Goal: Task Accomplishment & Management: Manage account settings

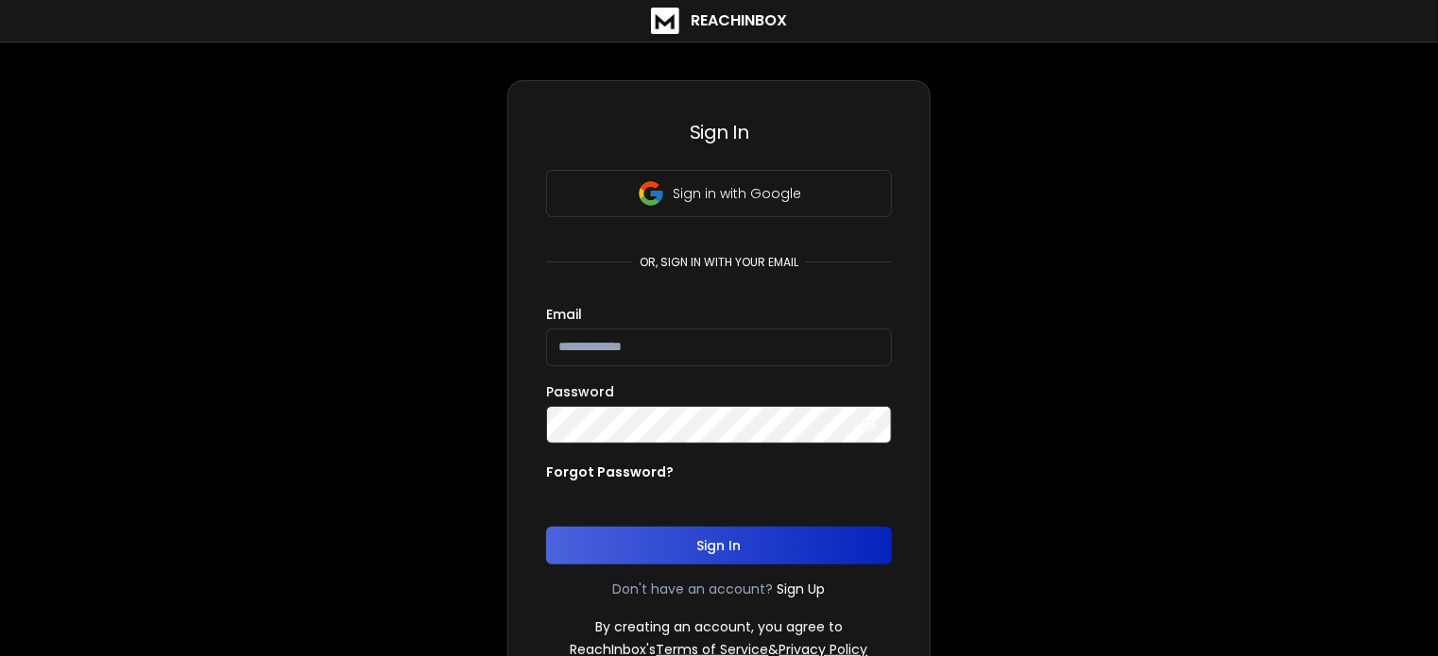
click at [623, 352] on input "email" at bounding box center [719, 348] width 346 height 38
paste input "**********"
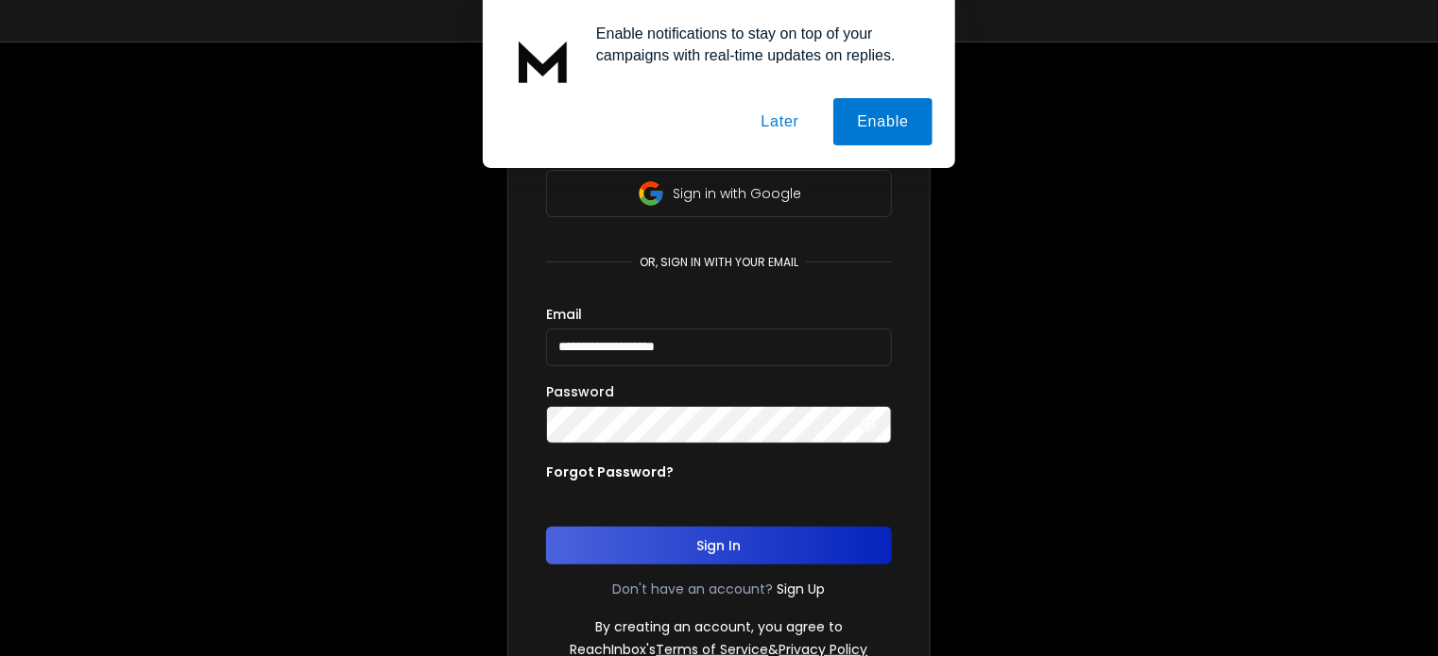
type input "**********"
click at [680, 542] on button "Sign In" at bounding box center [719, 546] width 346 height 38
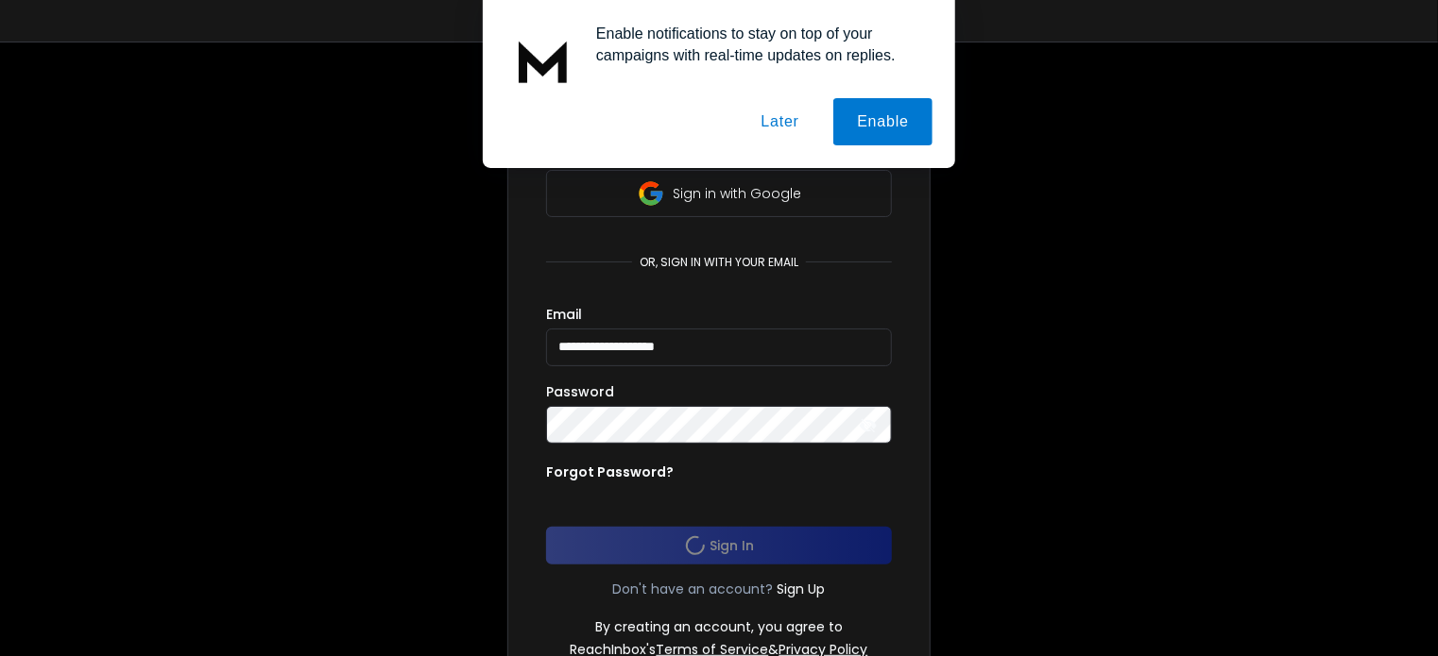
click at [787, 131] on button "Later" at bounding box center [779, 121] width 85 height 47
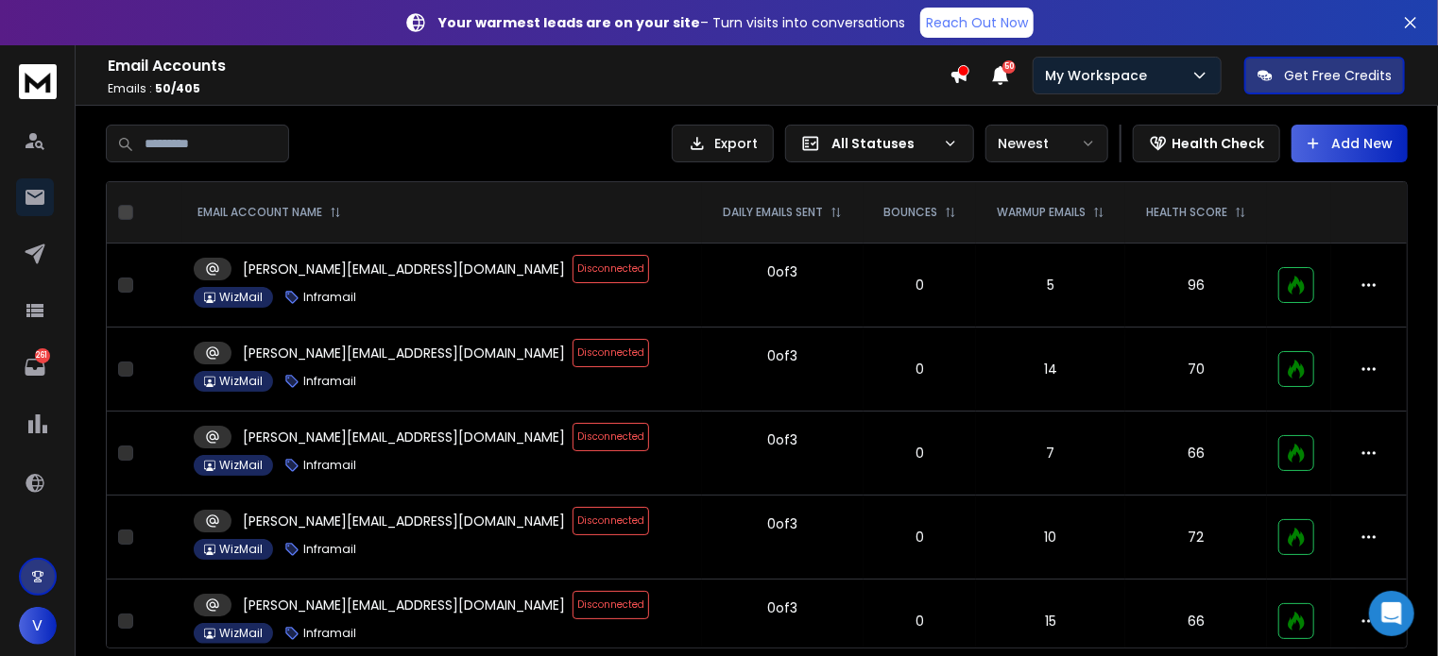
click at [1103, 92] on button "My Workspace" at bounding box center [1126, 76] width 189 height 38
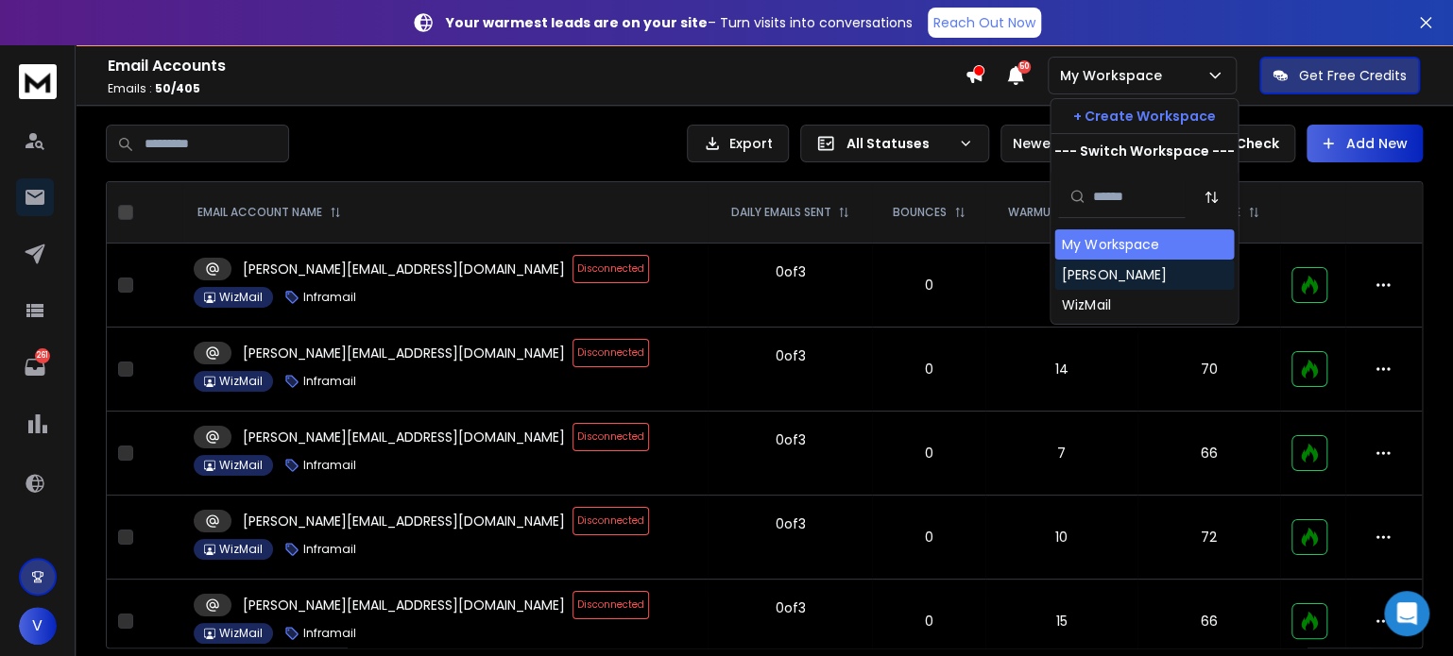
click at [1119, 271] on div "[PERSON_NAME]" at bounding box center [1114, 274] width 104 height 19
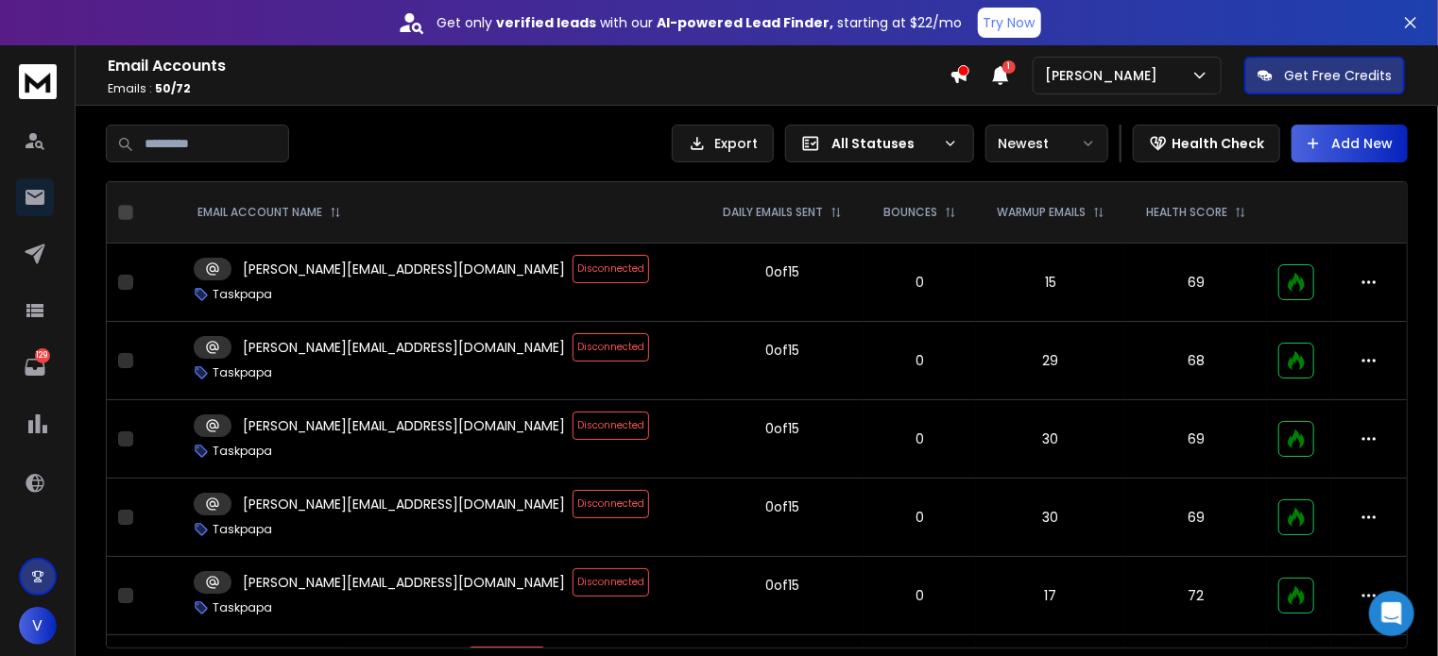
click at [116, 205] on th at bounding box center [145, 212] width 76 height 61
click at [124, 211] on button "Select this Page" at bounding box center [125, 212] width 15 height 15
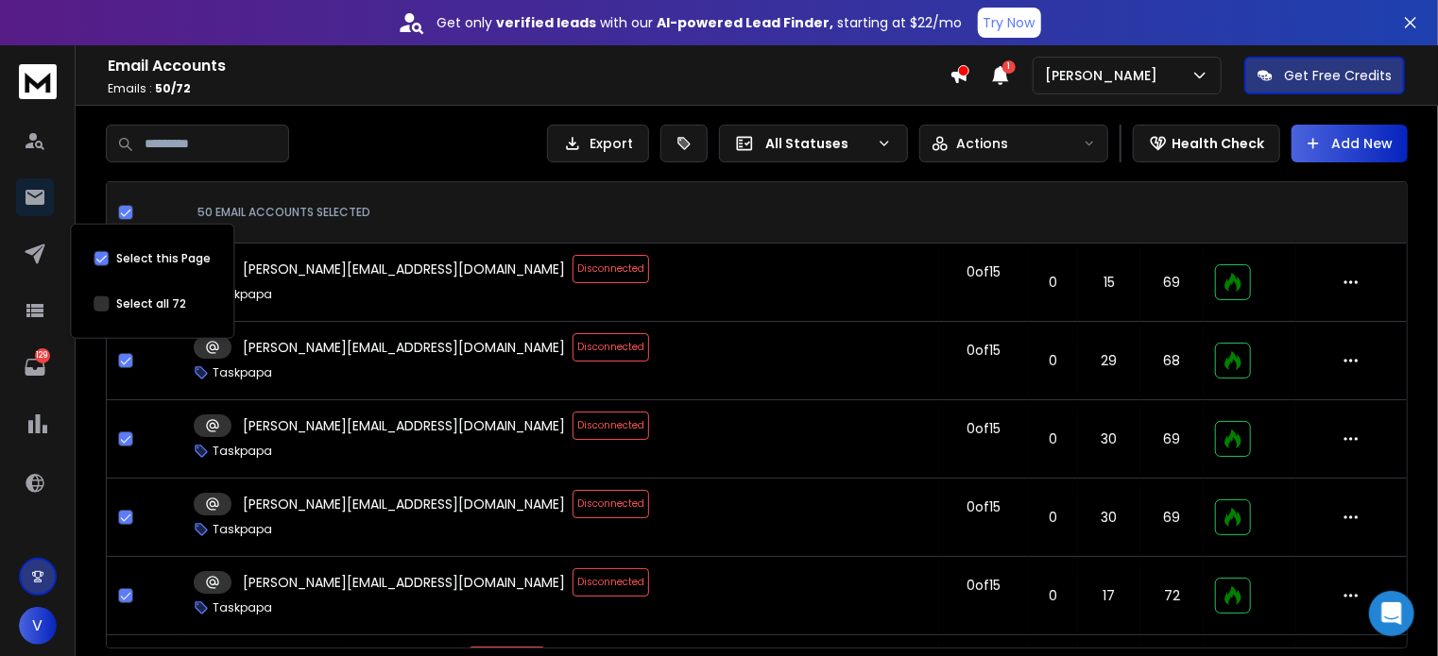
click at [104, 298] on button "Select this Page" at bounding box center [101, 304] width 15 height 15
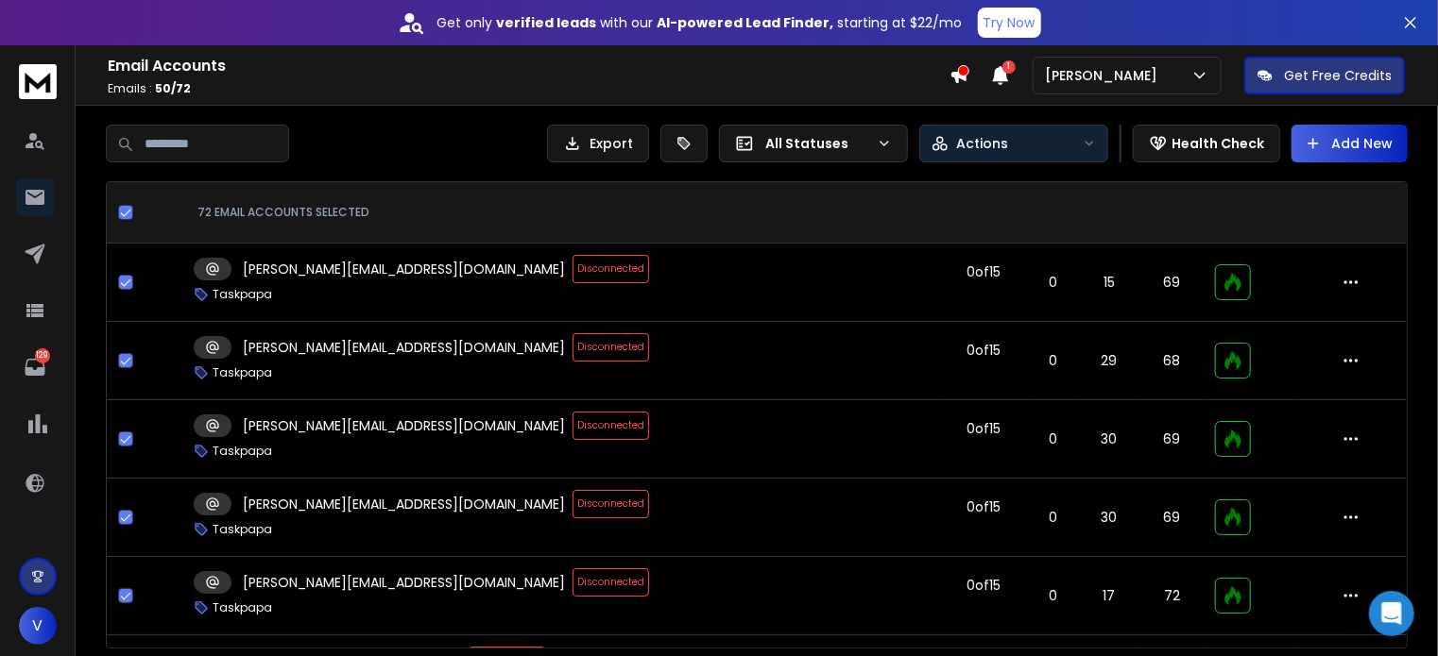
click at [1063, 147] on div "Actions" at bounding box center [1003, 143] width 144 height 19
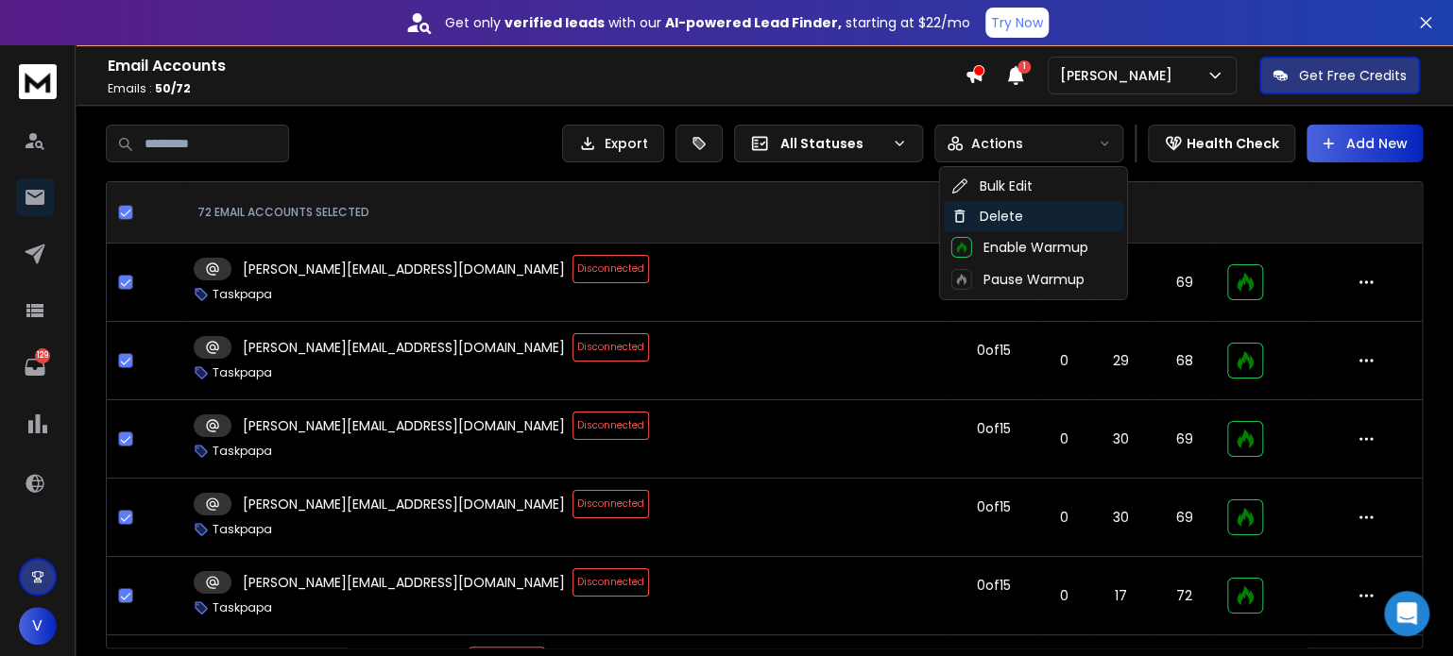
click at [1022, 222] on div "Delete" at bounding box center [1033, 216] width 179 height 30
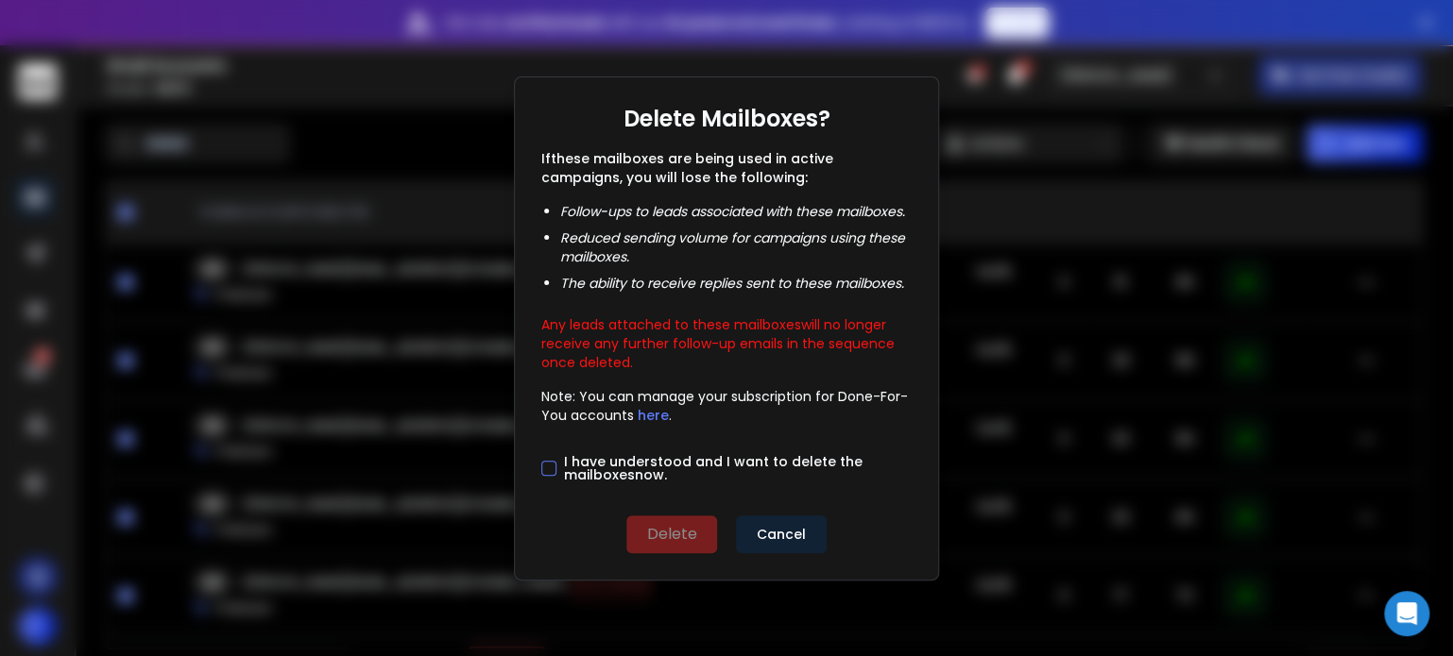
click at [572, 471] on label "I have understood and I want to delete the mailbox es now." at bounding box center [738, 468] width 348 height 26
click at [556, 471] on button "I have understood and I want to delete the mailbox es now." at bounding box center [548, 468] width 15 height 15
click at [692, 525] on button "Delete" at bounding box center [671, 535] width 91 height 38
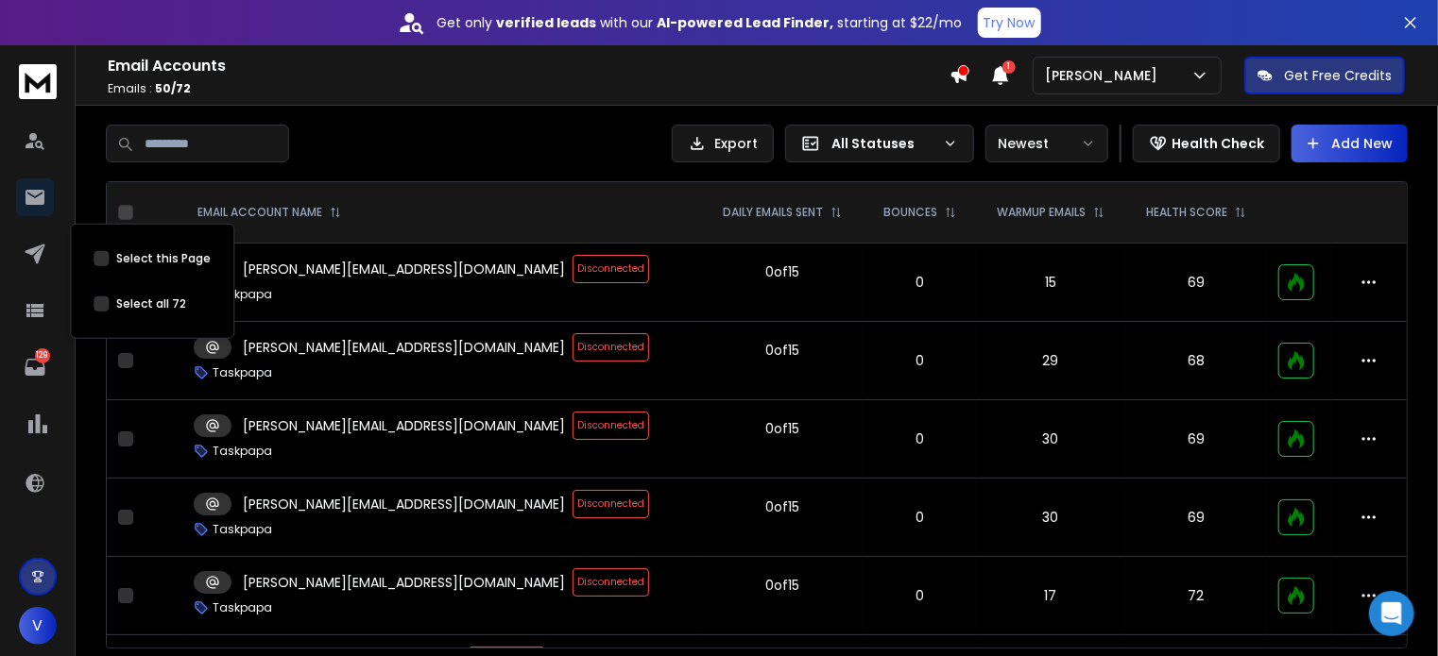
click at [108, 301] on button "Select this Page" at bounding box center [101, 304] width 15 height 15
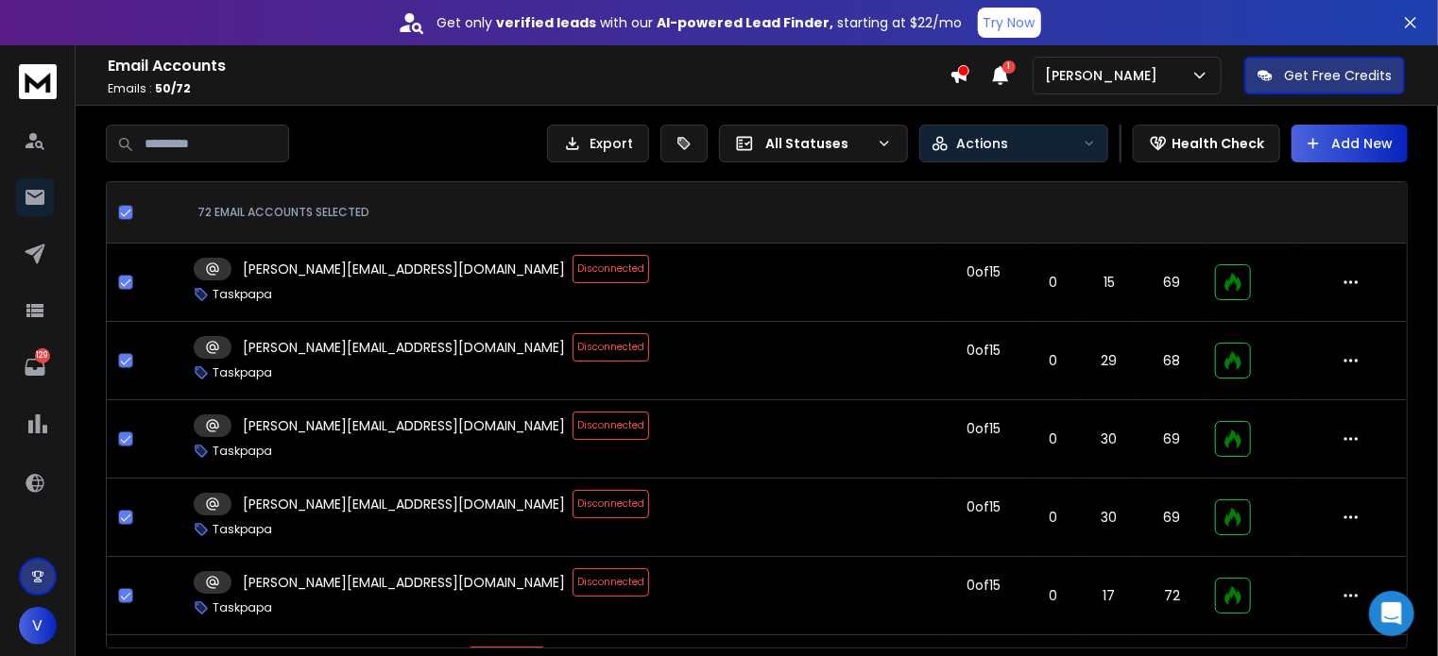
click at [969, 135] on p "Actions" at bounding box center [982, 143] width 52 height 19
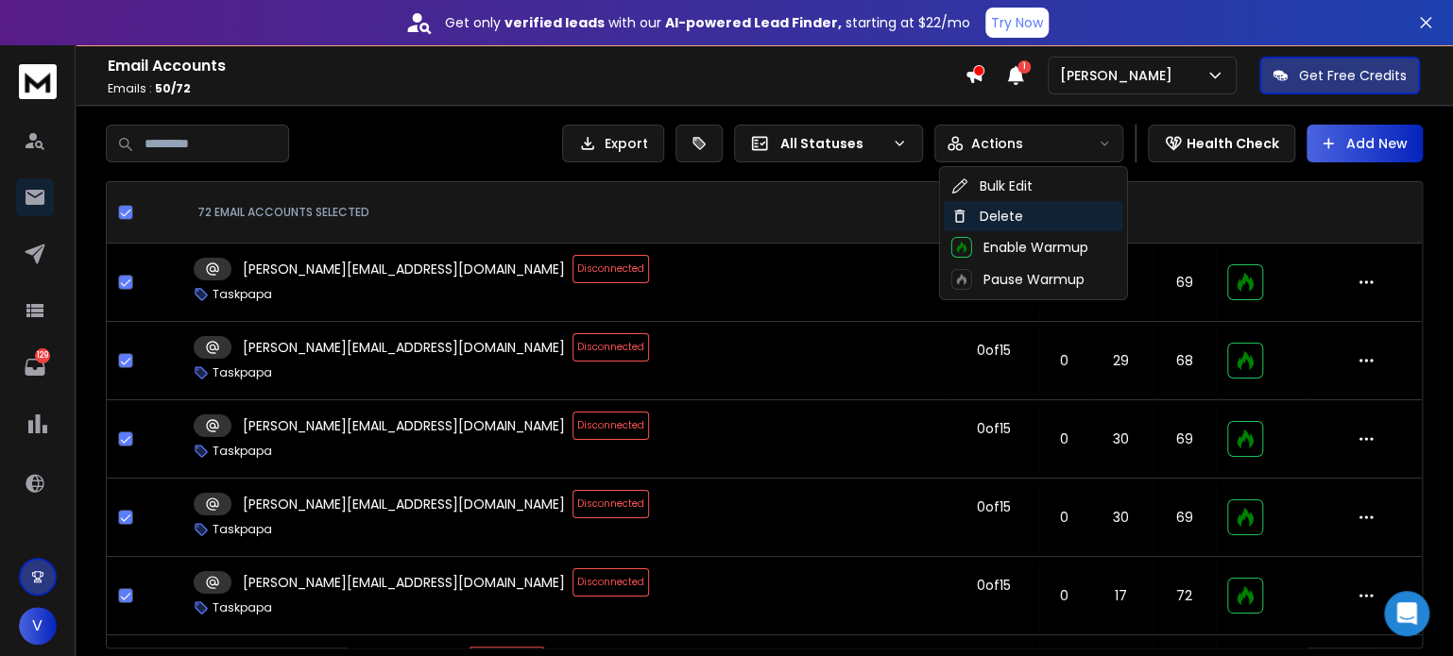
click at [976, 213] on div "Delete" at bounding box center [987, 216] width 72 height 19
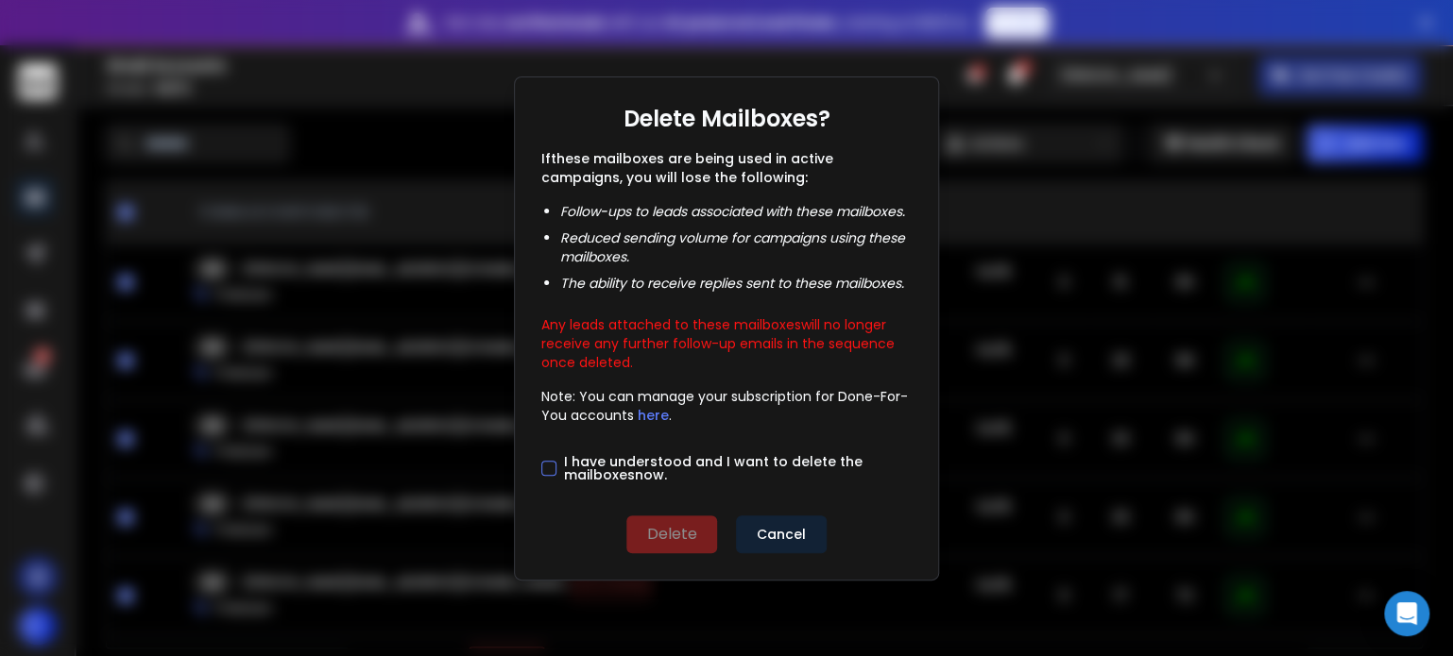
click at [555, 461] on div "I have understood and I want to delete the mailbox es now." at bounding box center [726, 461] width 370 height 42
click at [548, 465] on button "I have understood and I want to delete the mailbox es now." at bounding box center [548, 468] width 15 height 15
click at [683, 529] on button "Delete" at bounding box center [671, 535] width 91 height 38
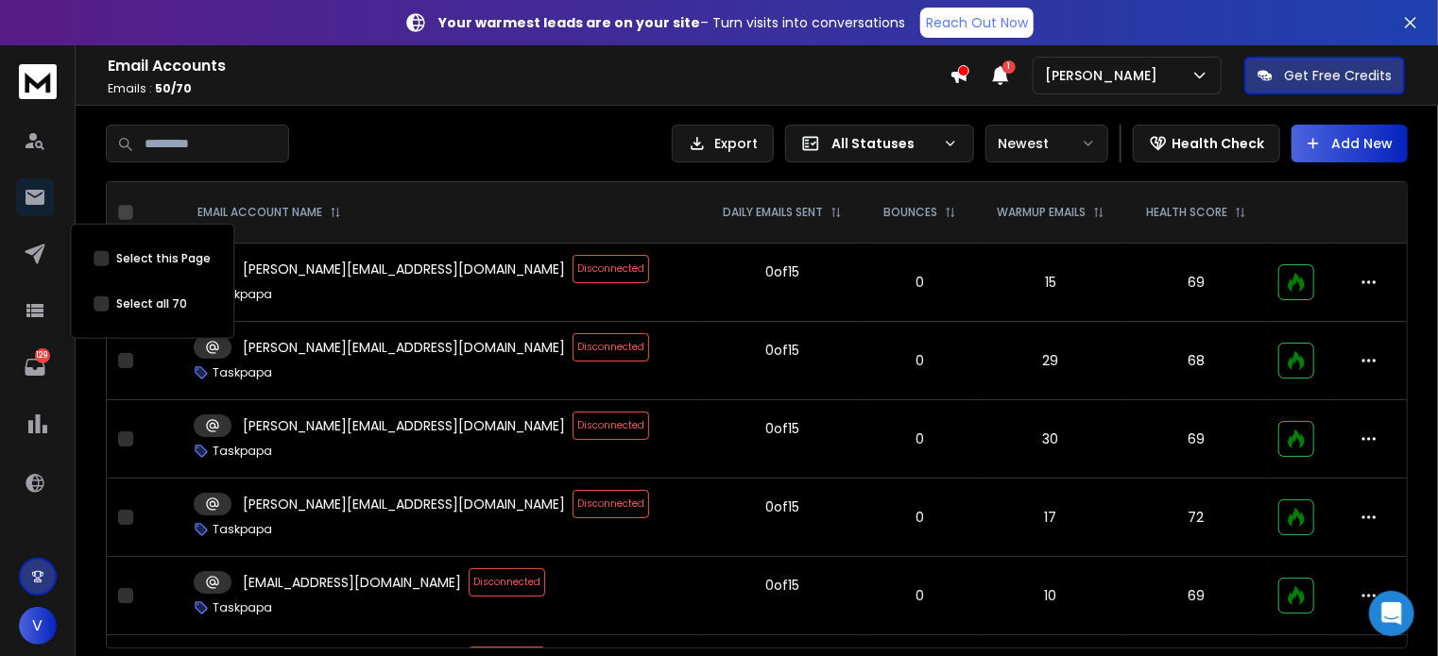
click at [128, 211] on button "Select this Page" at bounding box center [125, 212] width 15 height 15
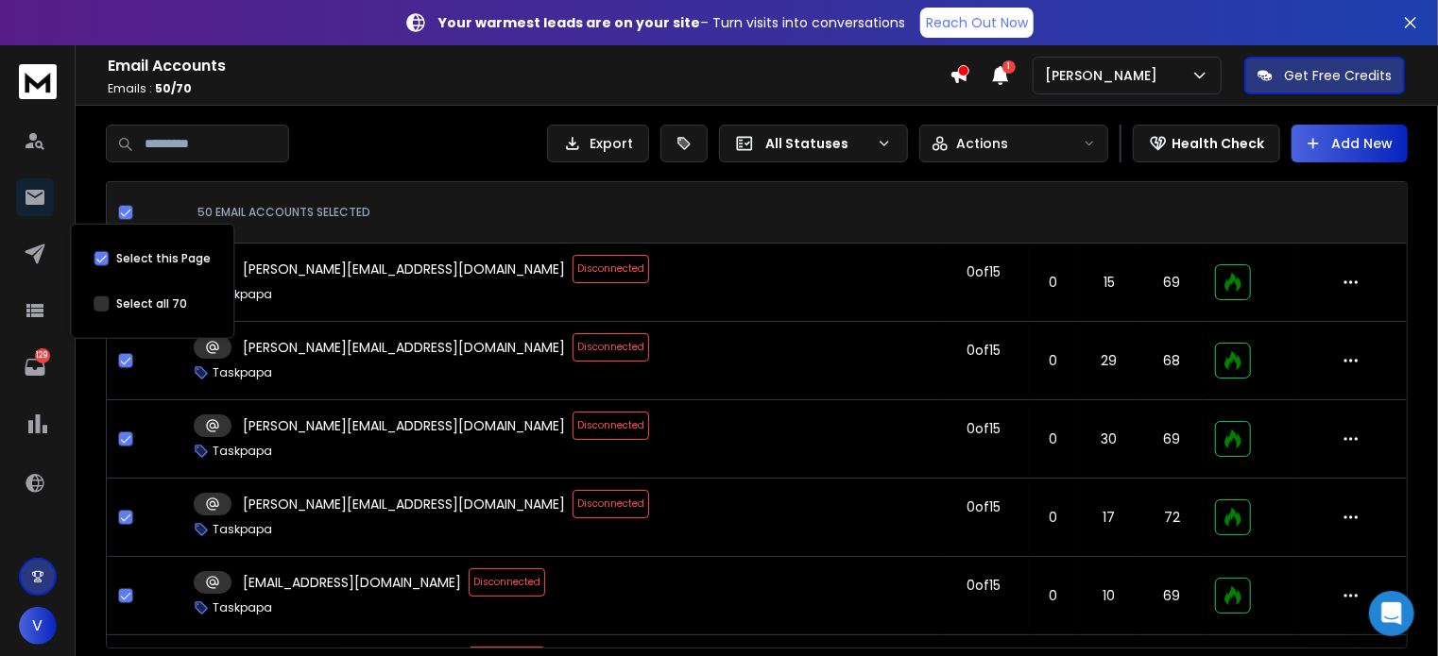
click at [102, 305] on button "Select this Page" at bounding box center [101, 304] width 15 height 15
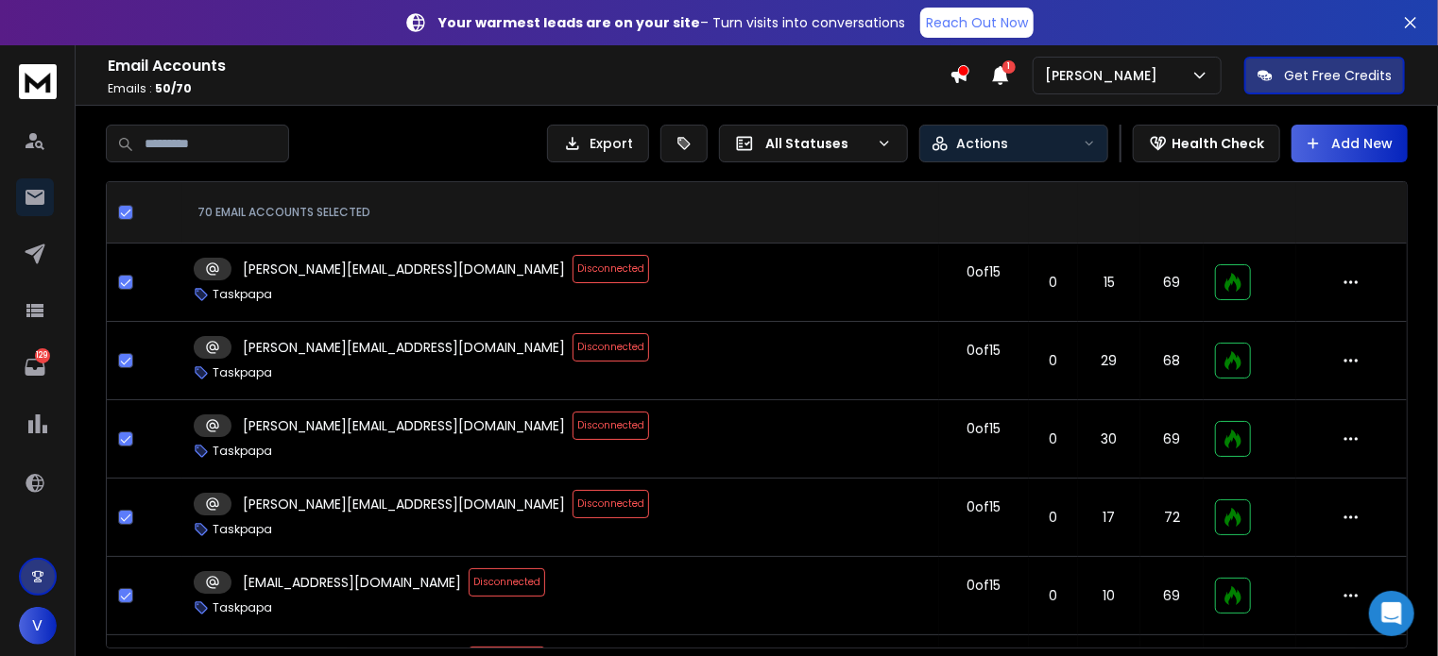
click at [979, 156] on button "Actions" at bounding box center [1013, 144] width 189 height 38
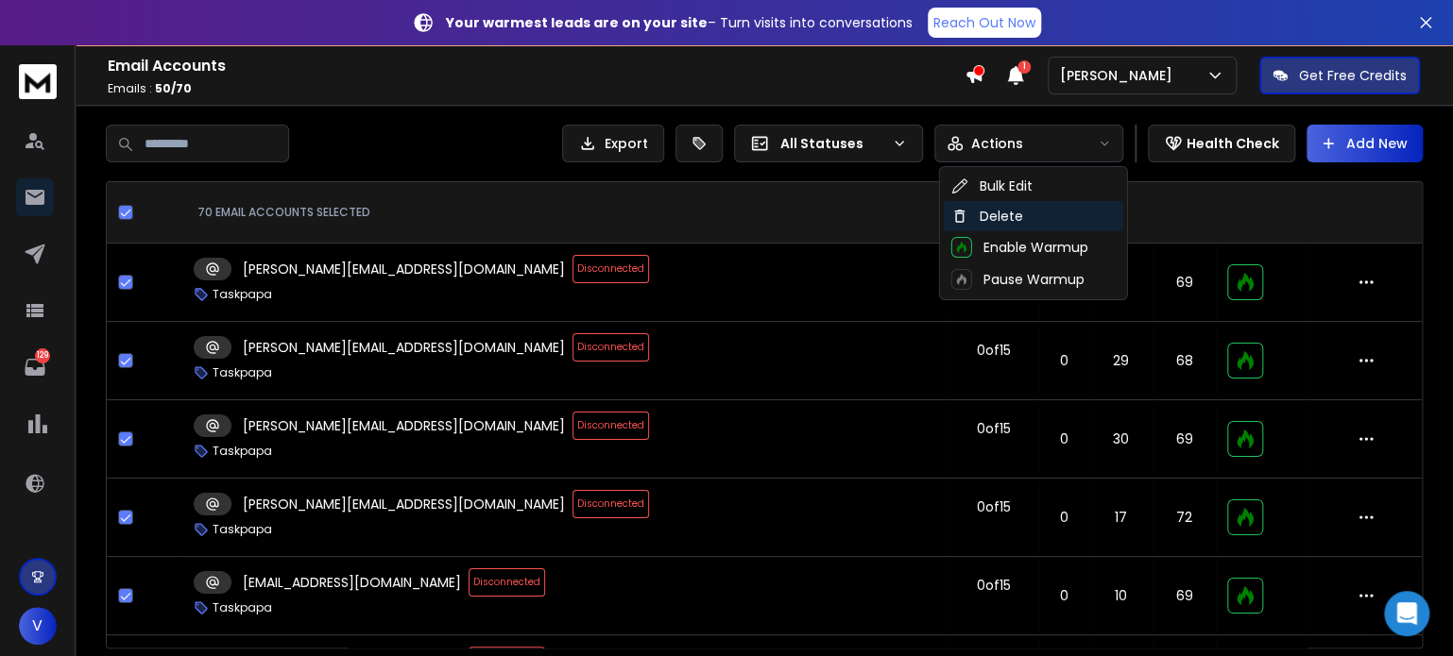
click at [987, 218] on div "Delete" at bounding box center [987, 216] width 72 height 19
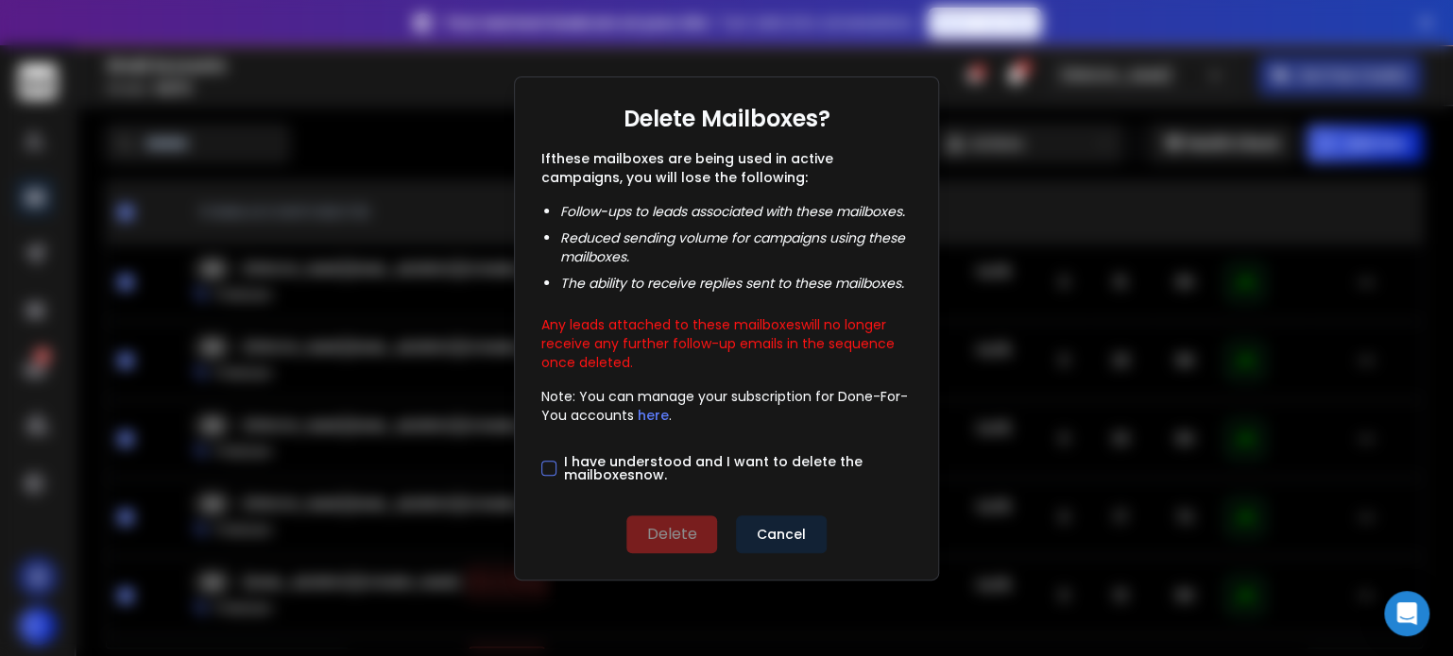
click at [548, 467] on button "I have understood and I want to delete the mailbox es now." at bounding box center [548, 468] width 15 height 15
click at [663, 526] on button "Delete" at bounding box center [671, 535] width 91 height 38
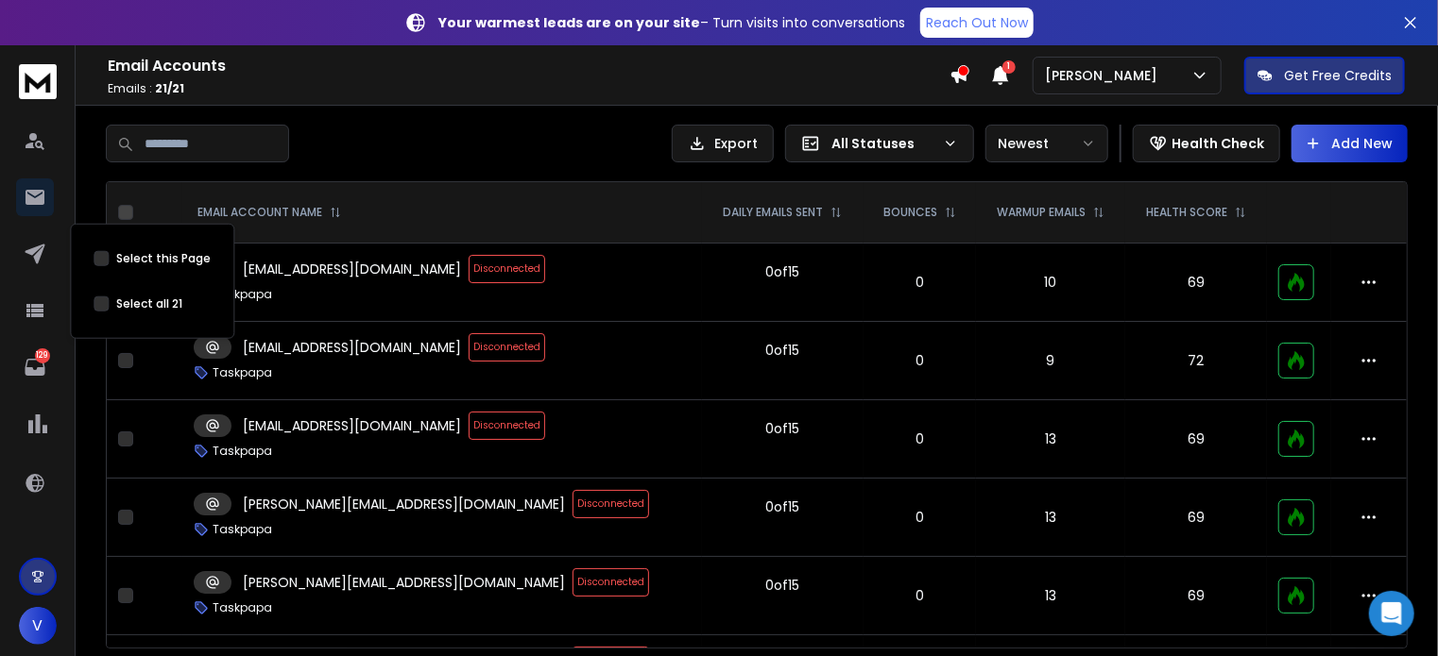
click at [117, 303] on label "Select all 21" at bounding box center [149, 304] width 66 height 15
click at [105, 301] on button "Select this Page" at bounding box center [101, 304] width 15 height 15
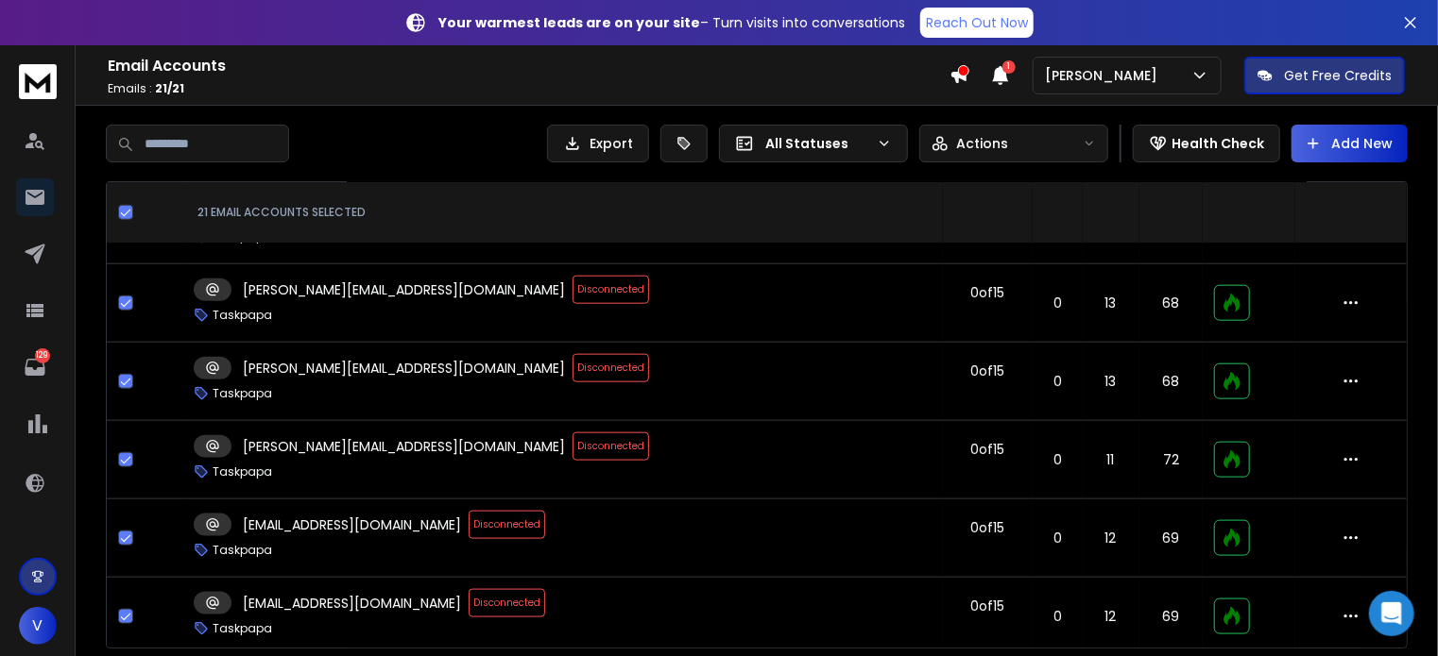
scroll to position [1243, 0]
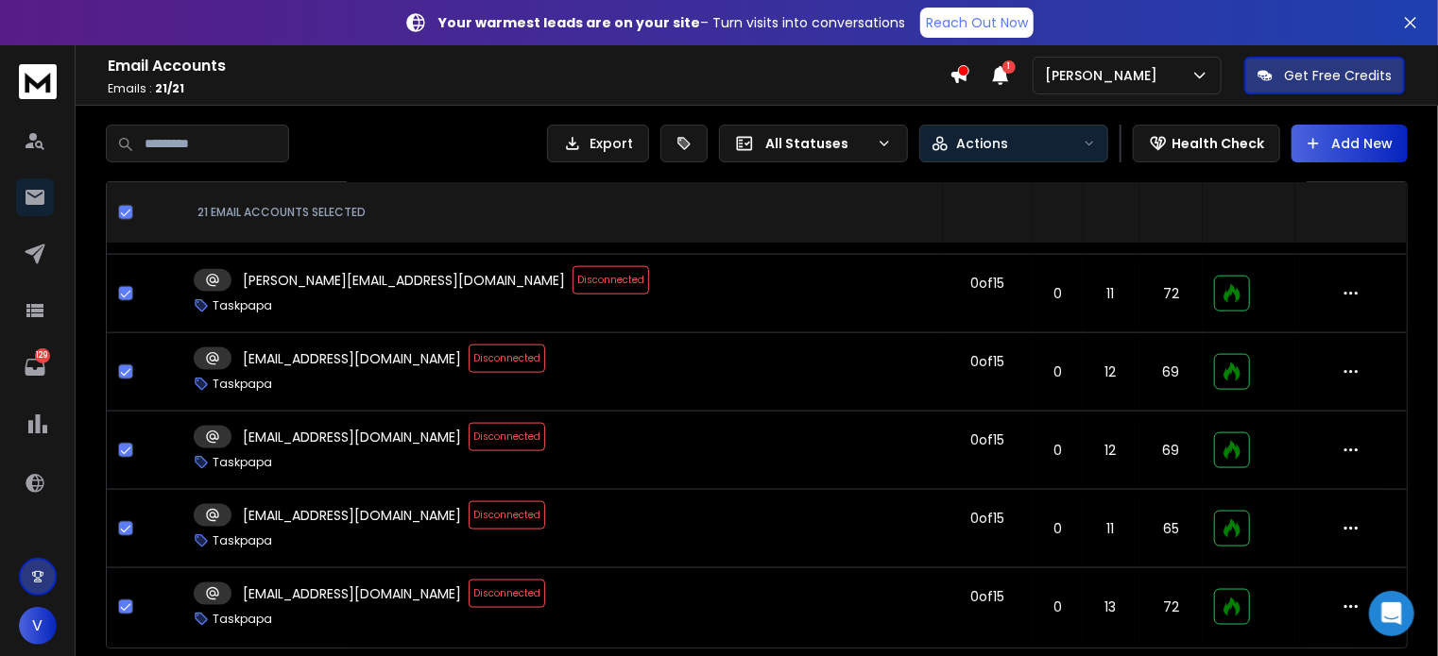
click at [1006, 154] on button "Actions" at bounding box center [1013, 144] width 189 height 38
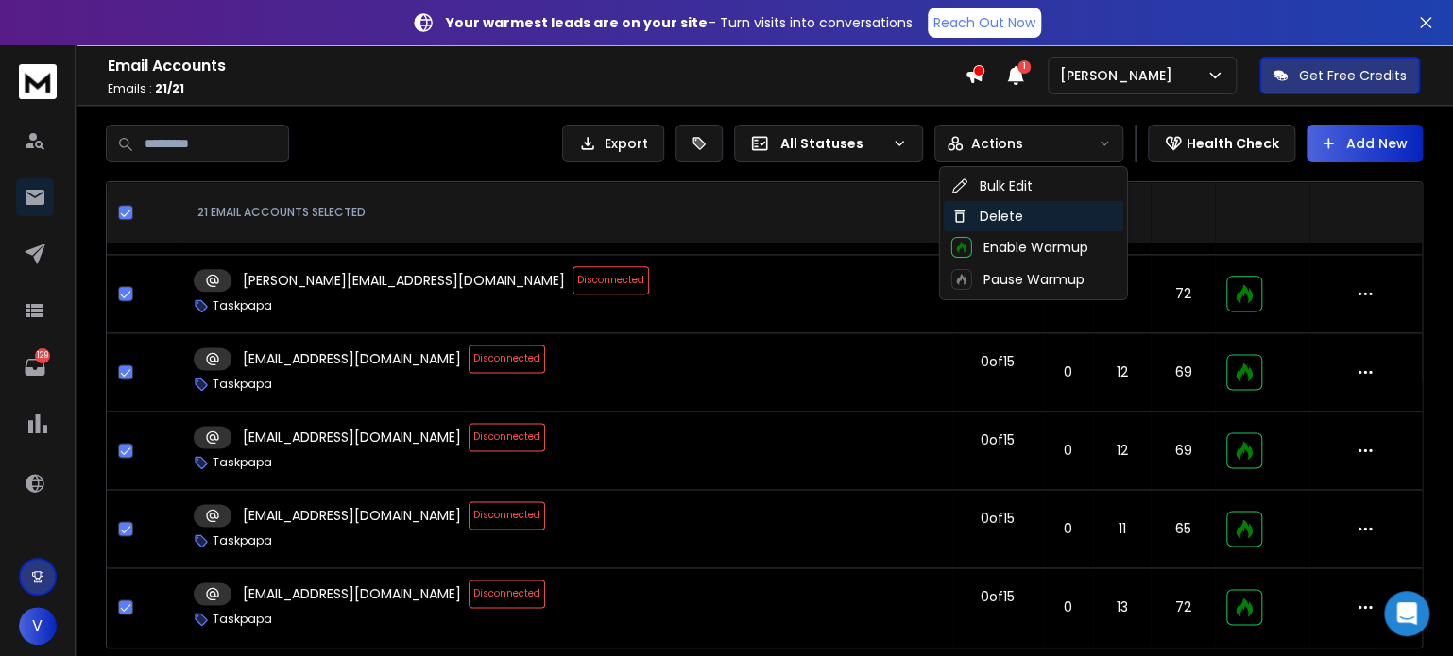
click at [1013, 218] on div "Delete" at bounding box center [987, 216] width 72 height 19
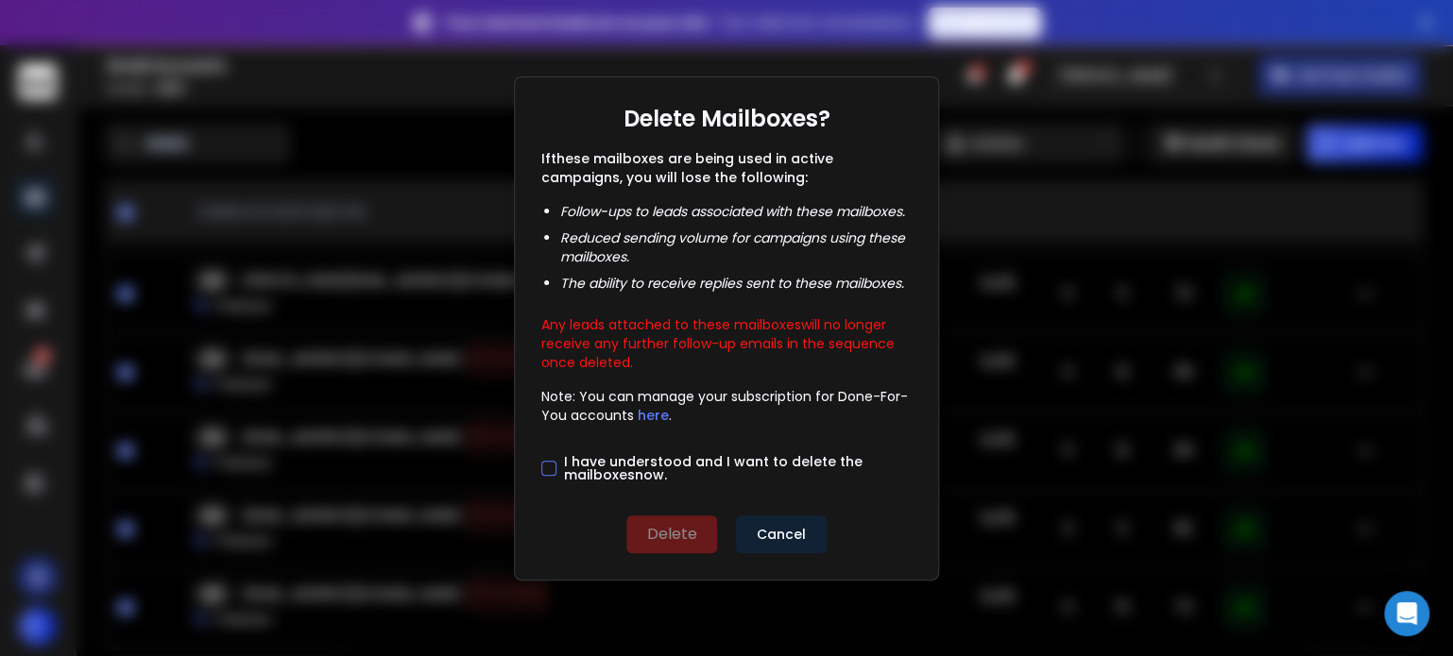
click at [667, 535] on button "Delete" at bounding box center [671, 535] width 91 height 38
click at [612, 473] on label "I have understood and I want to delete the mailbox es now." at bounding box center [738, 468] width 348 height 26
click at [556, 473] on button "I have understood and I want to delete the mailbox es now." at bounding box center [548, 468] width 15 height 15
click at [673, 530] on button "Delete" at bounding box center [671, 535] width 91 height 38
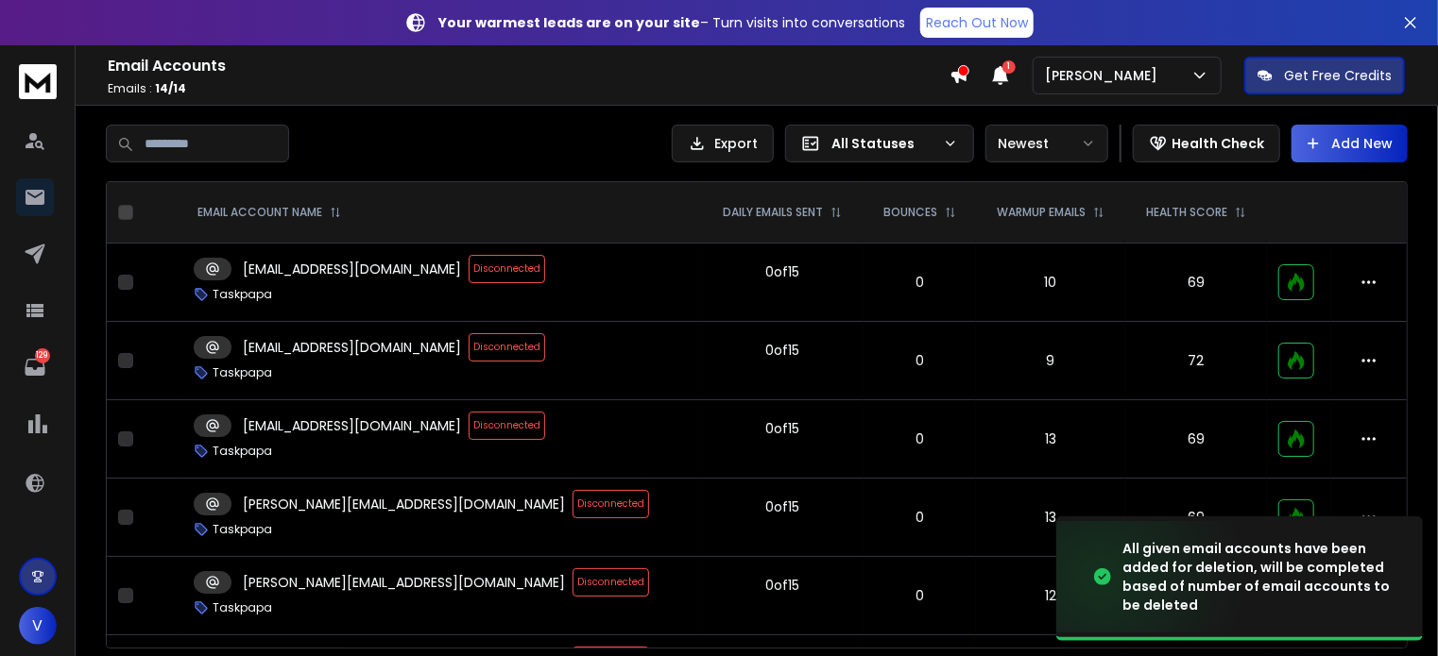
click at [123, 218] on button "button" at bounding box center [125, 212] width 15 height 15
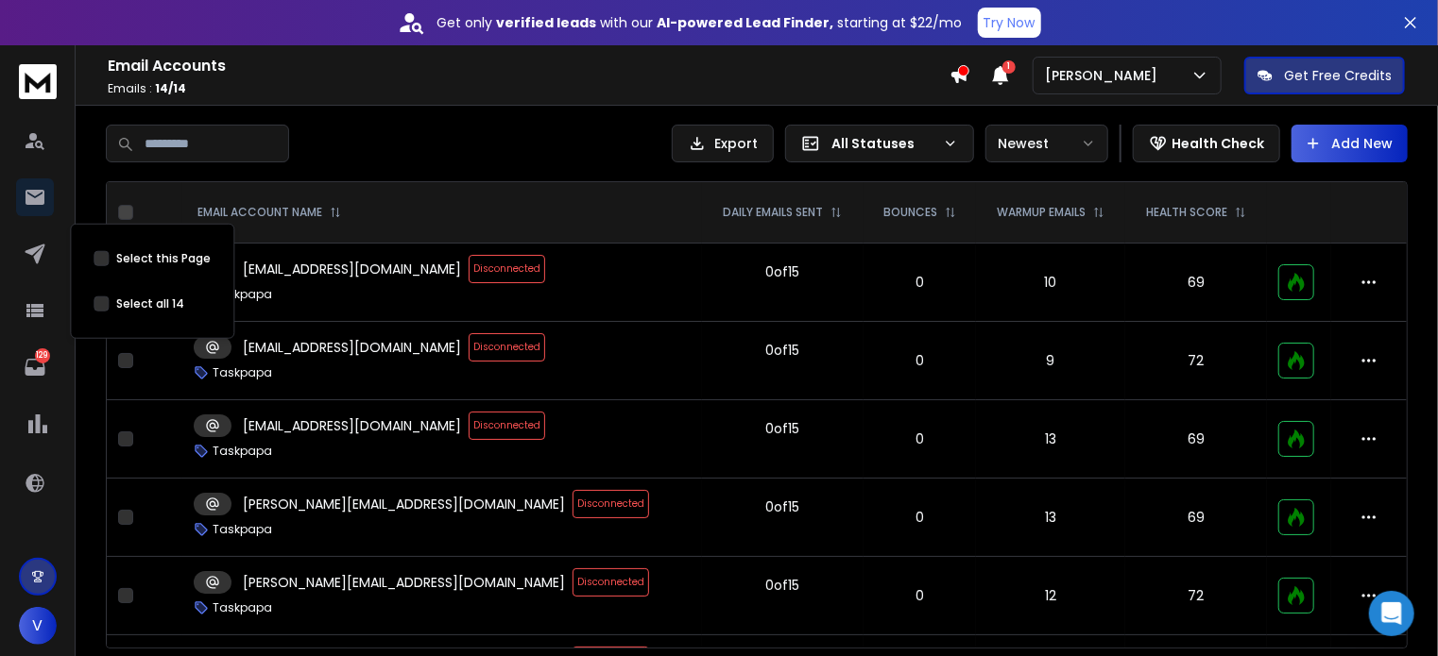
click at [124, 208] on button "Select this Page" at bounding box center [125, 212] width 15 height 15
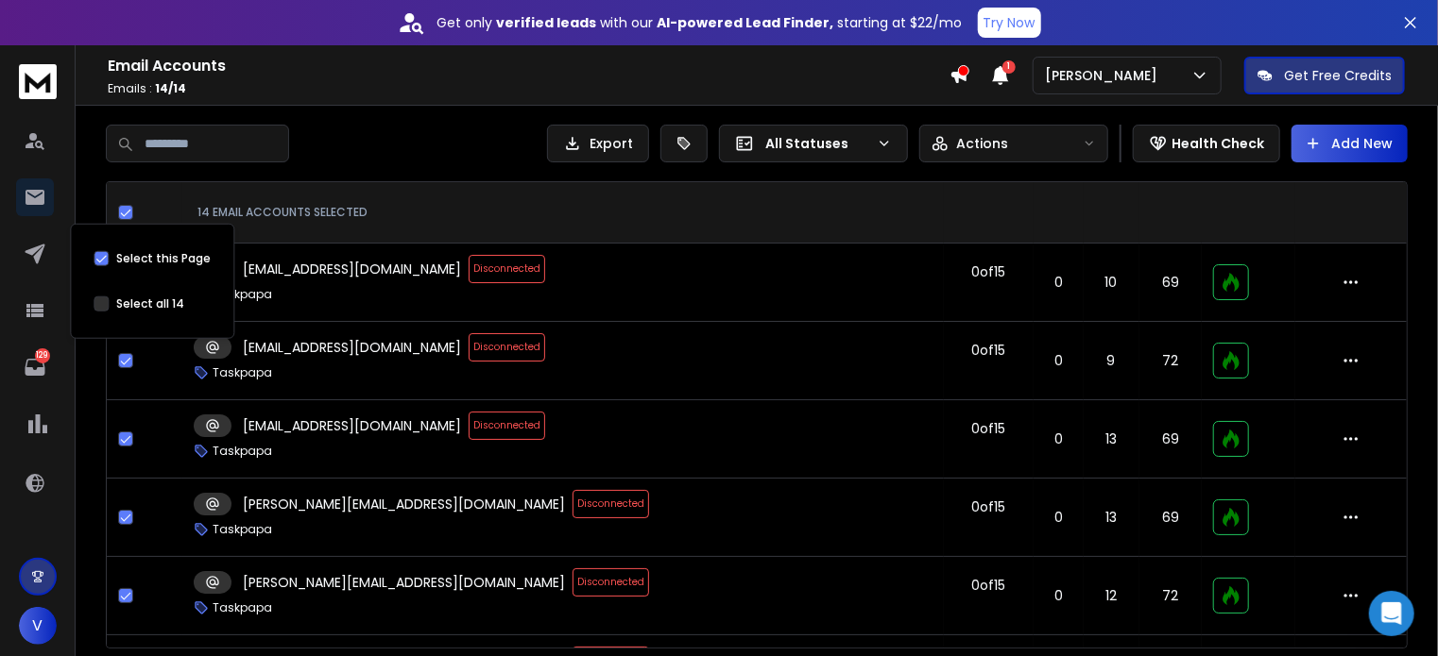
click at [106, 304] on button "Select this Page" at bounding box center [101, 304] width 15 height 15
click at [995, 105] on div "Email Accounts Emails : 14 / 14 1 Devang Selani Get Free Credits" at bounding box center [719, 75] width 1438 height 60
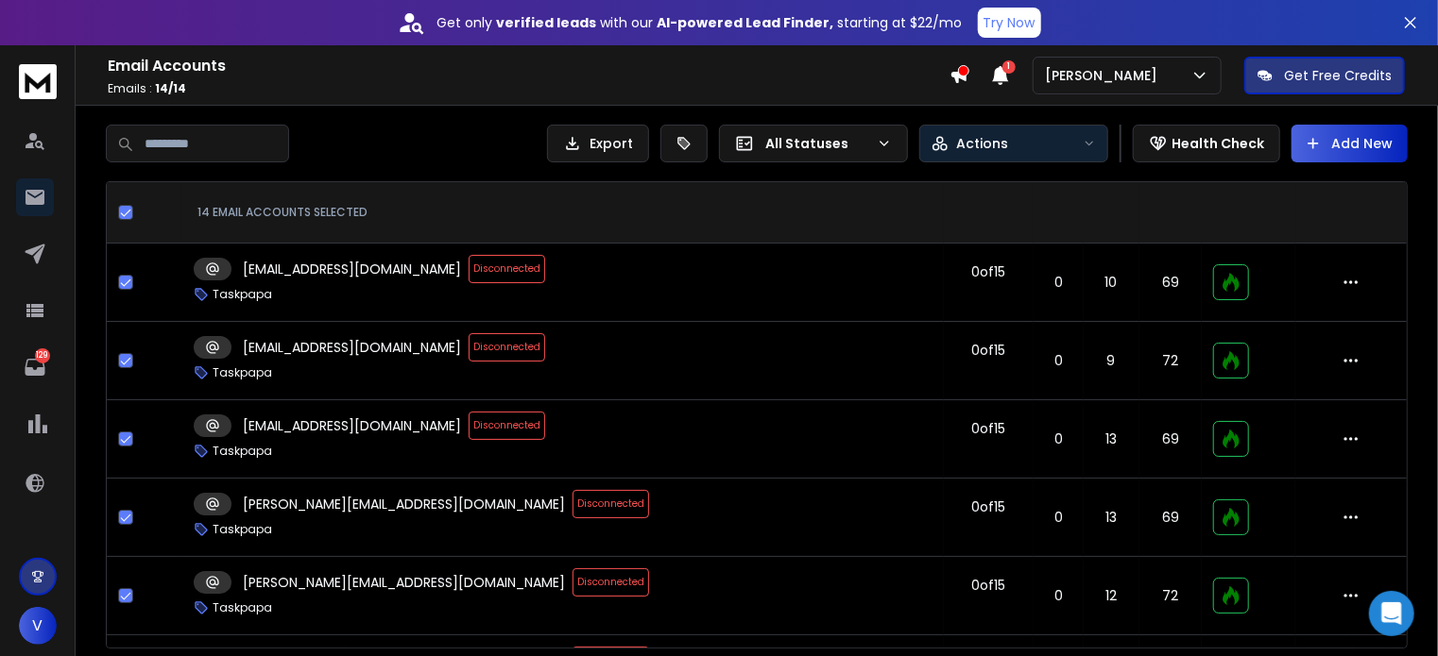
click at [986, 148] on p "Actions" at bounding box center [982, 143] width 52 height 19
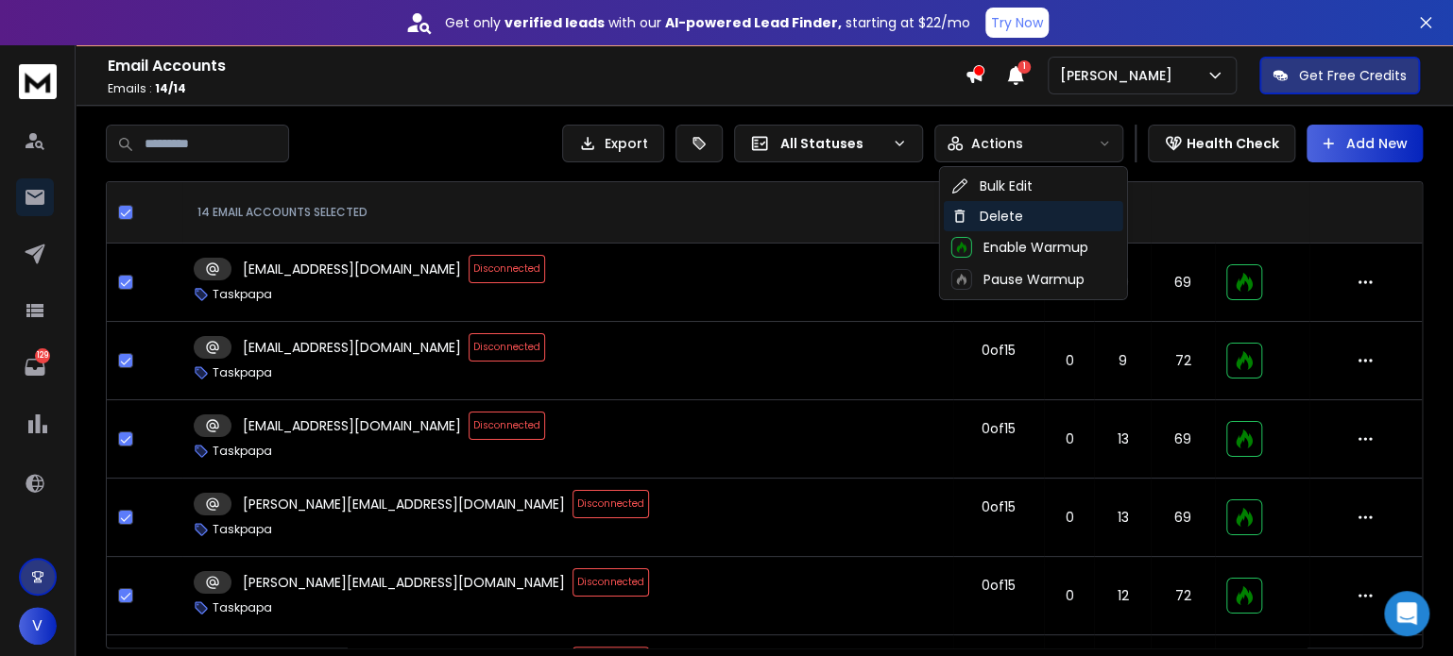
click at [989, 222] on div "Delete" at bounding box center [987, 216] width 72 height 19
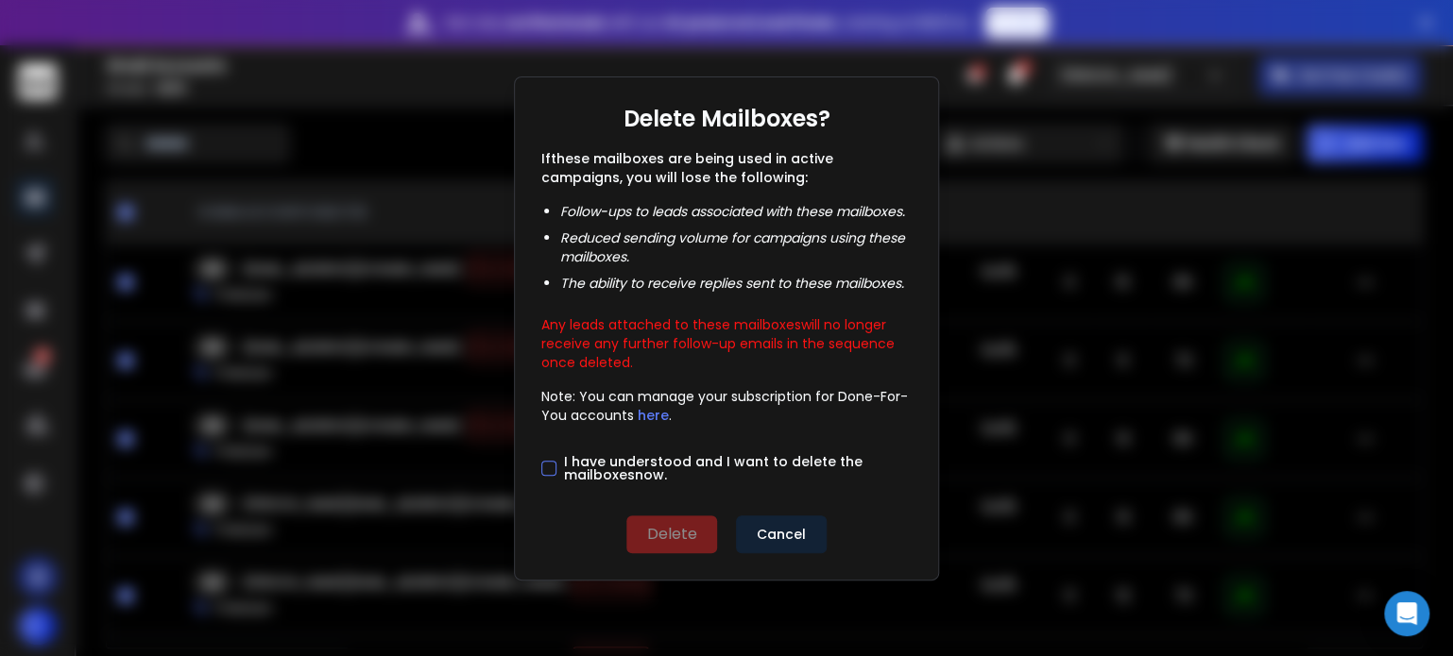
click at [546, 468] on button "I have understood and I want to delete the mailbox es now." at bounding box center [548, 468] width 15 height 15
click at [665, 539] on button "Delete" at bounding box center [671, 535] width 91 height 38
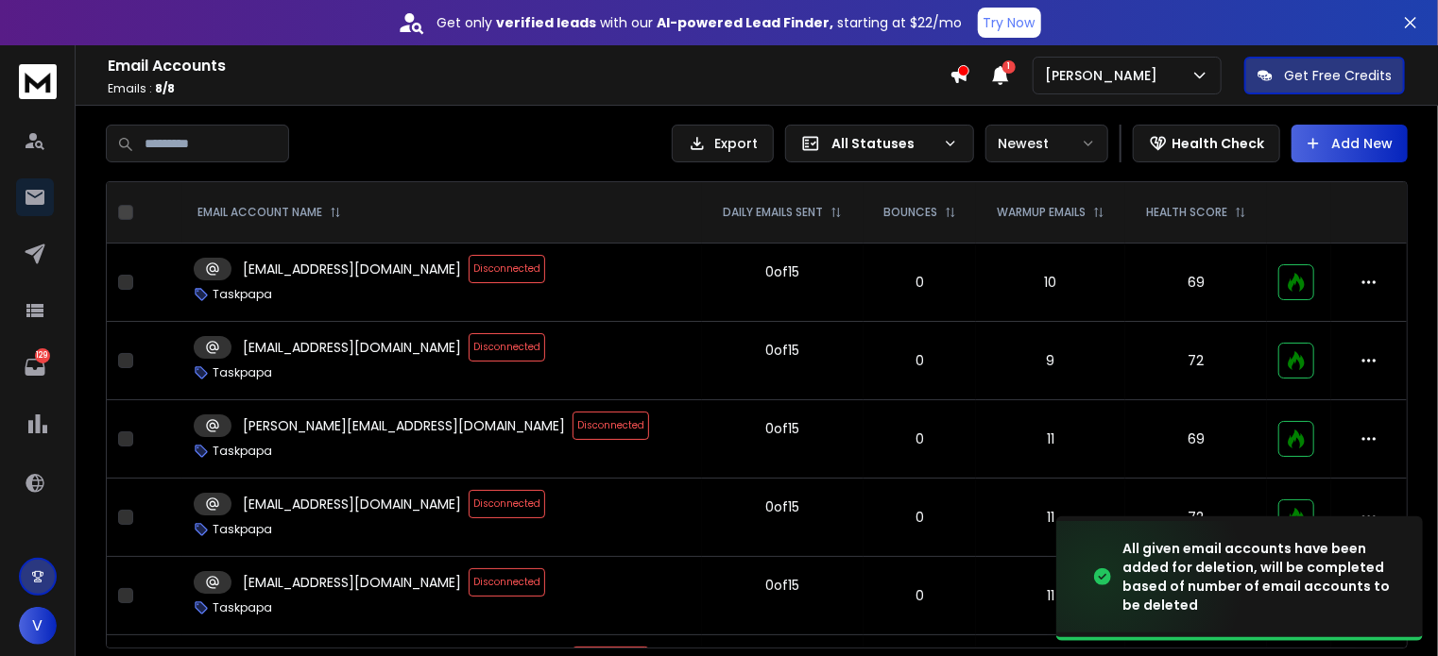
click at [113, 215] on th at bounding box center [145, 212] width 76 height 61
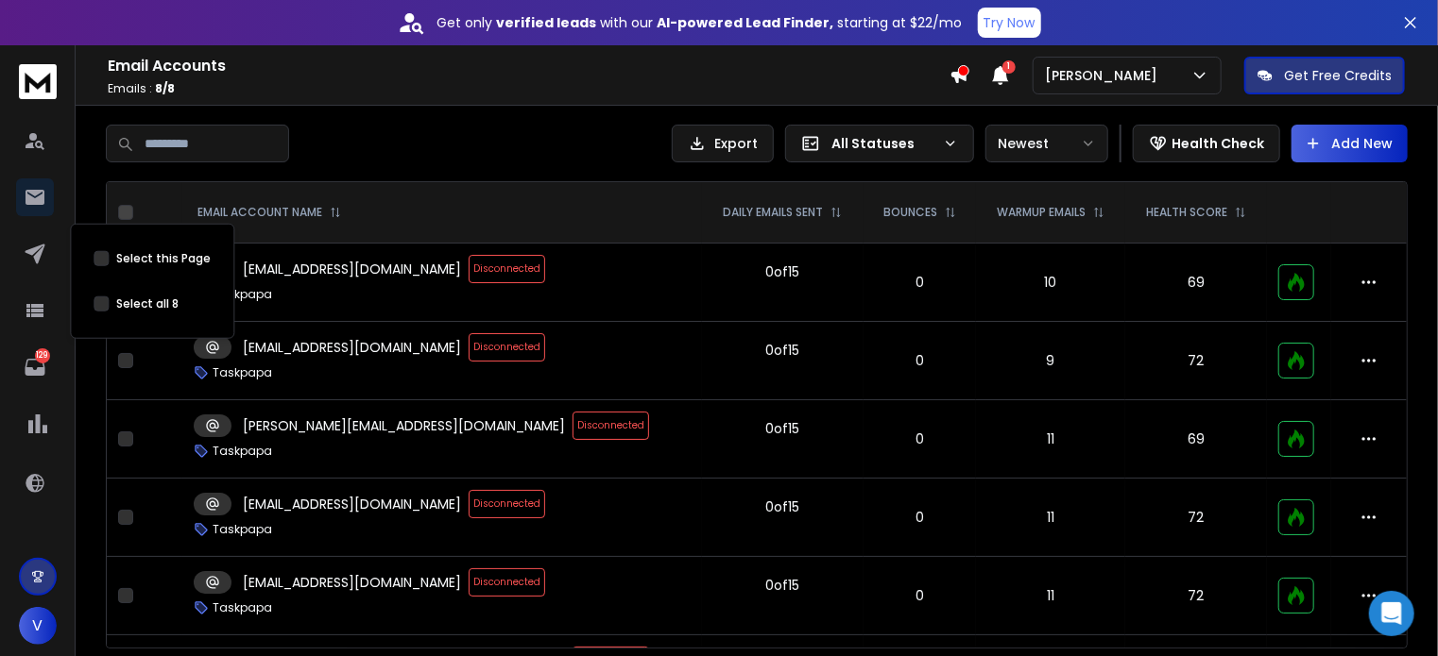
click at [128, 298] on label "Select all 8" at bounding box center [147, 304] width 62 height 15
click at [111, 298] on div "Select all 8" at bounding box center [152, 304] width 117 height 15
click at [99, 305] on button "Select this Page" at bounding box center [101, 304] width 15 height 15
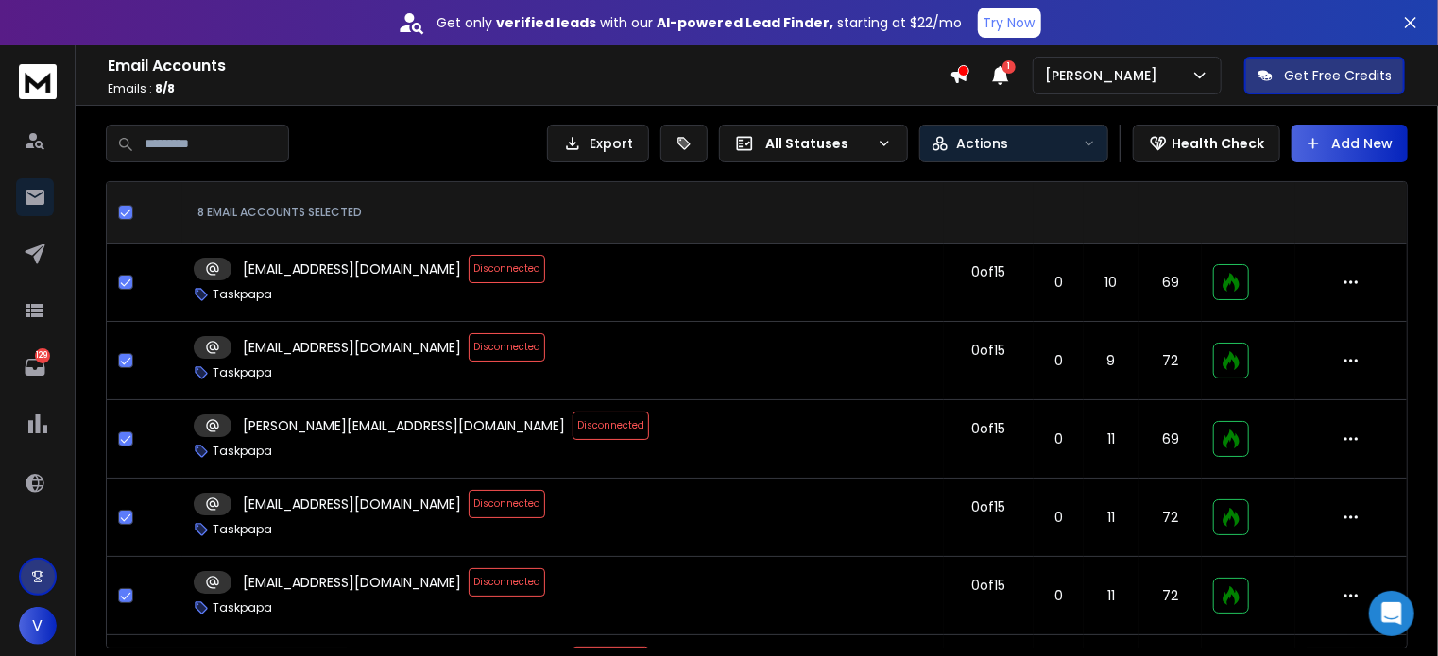
click at [983, 128] on button "Actions" at bounding box center [1013, 144] width 189 height 38
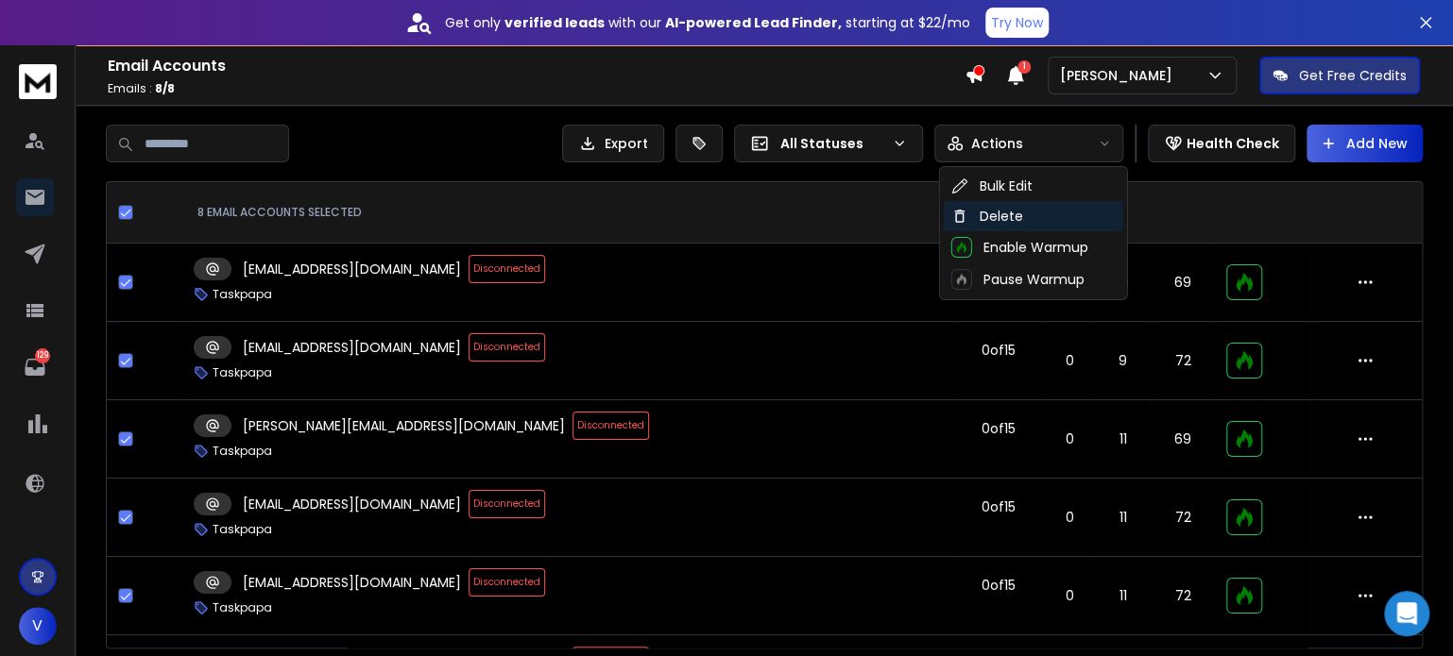
click at [997, 211] on div "Delete" at bounding box center [987, 216] width 72 height 19
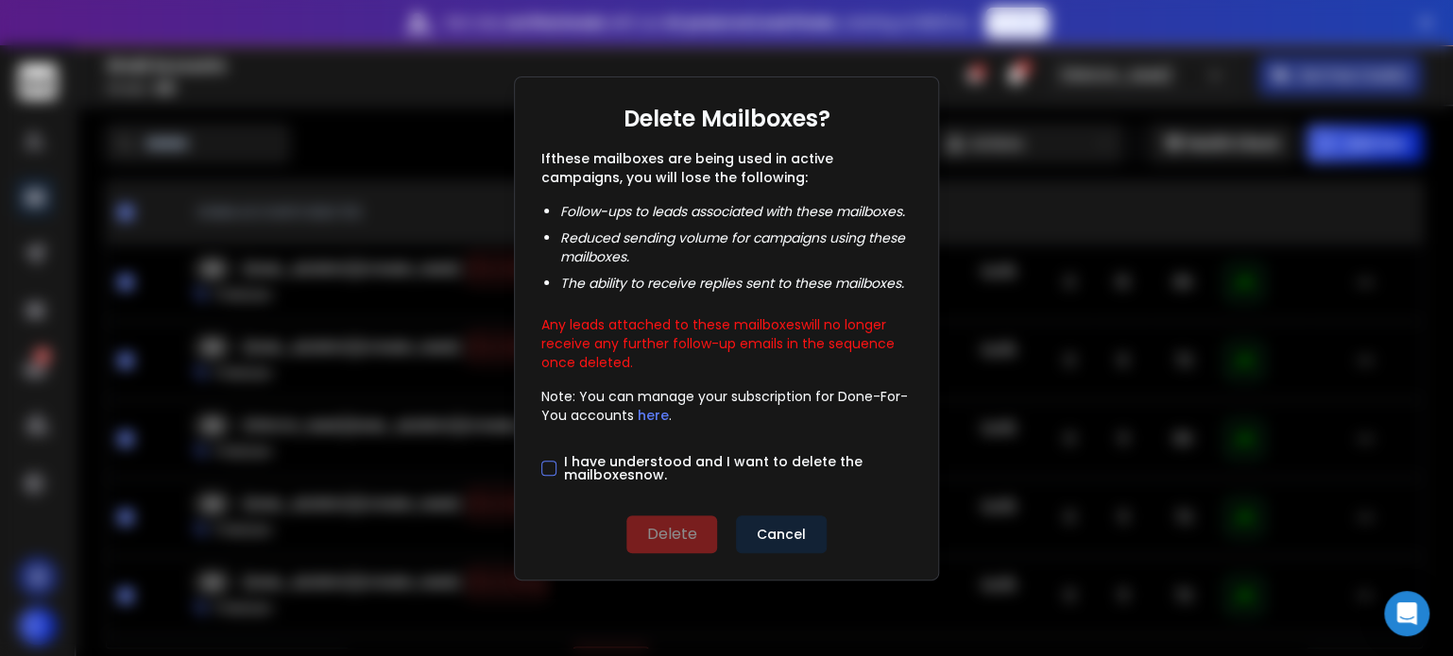
click at [571, 466] on label "I have understood and I want to delete the mailbox es now." at bounding box center [738, 468] width 348 height 26
click at [556, 466] on button "I have understood and I want to delete the mailbox es now." at bounding box center [548, 468] width 15 height 15
click at [656, 543] on button "Delete" at bounding box center [671, 535] width 91 height 38
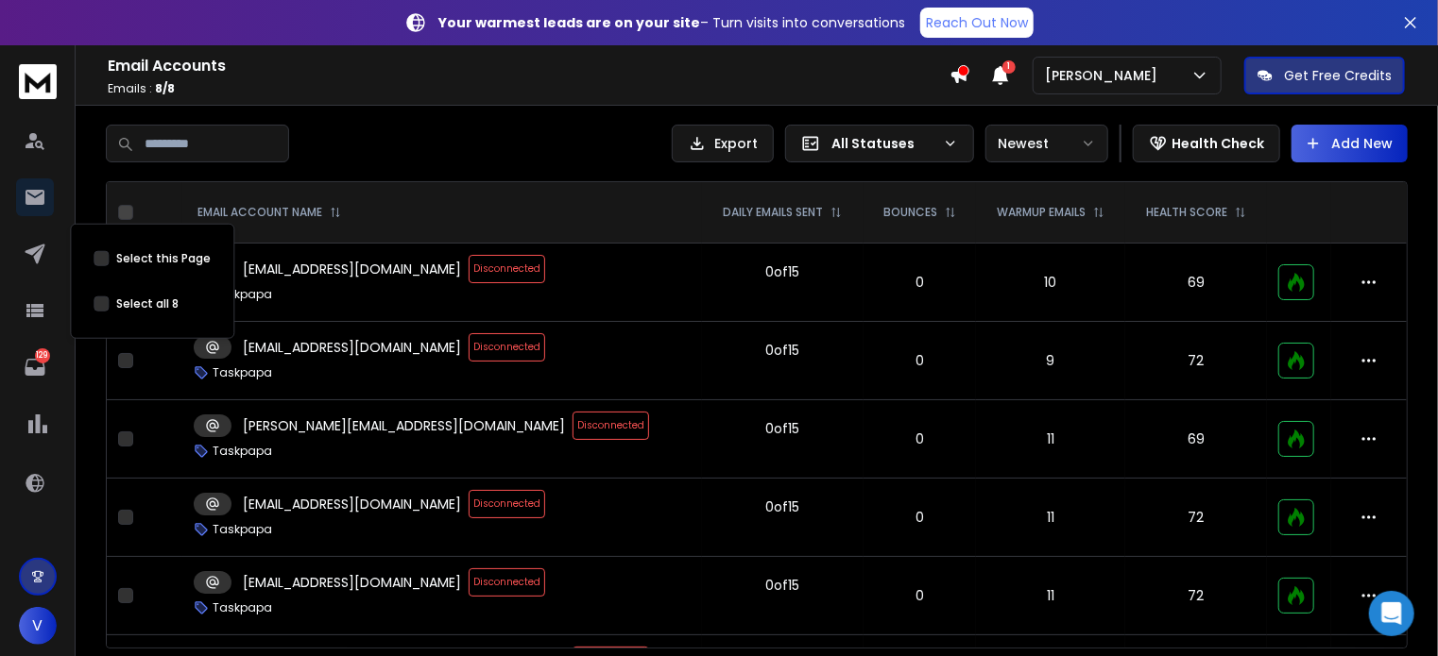
click at [134, 213] on div at bounding box center [150, 212] width 64 height 15
click at [125, 213] on button "button" at bounding box center [125, 212] width 15 height 15
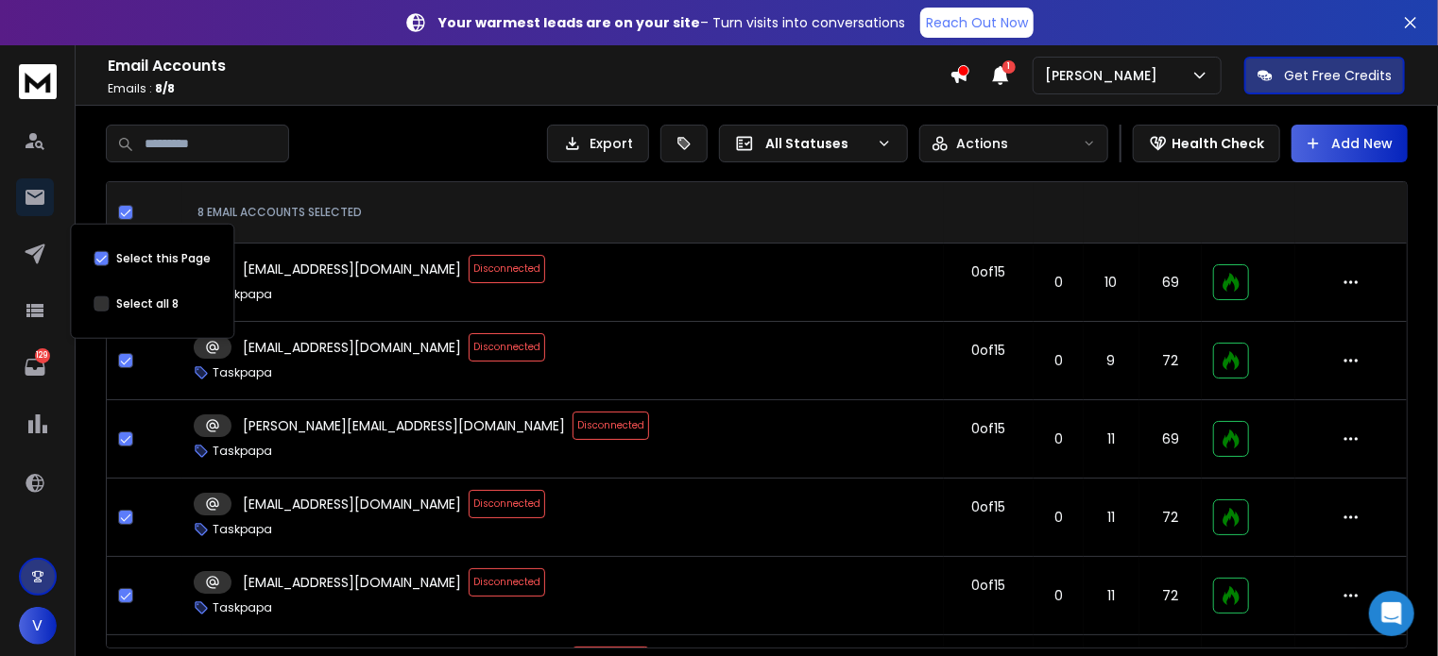
click at [100, 304] on button "Select this Page" at bounding box center [101, 304] width 15 height 15
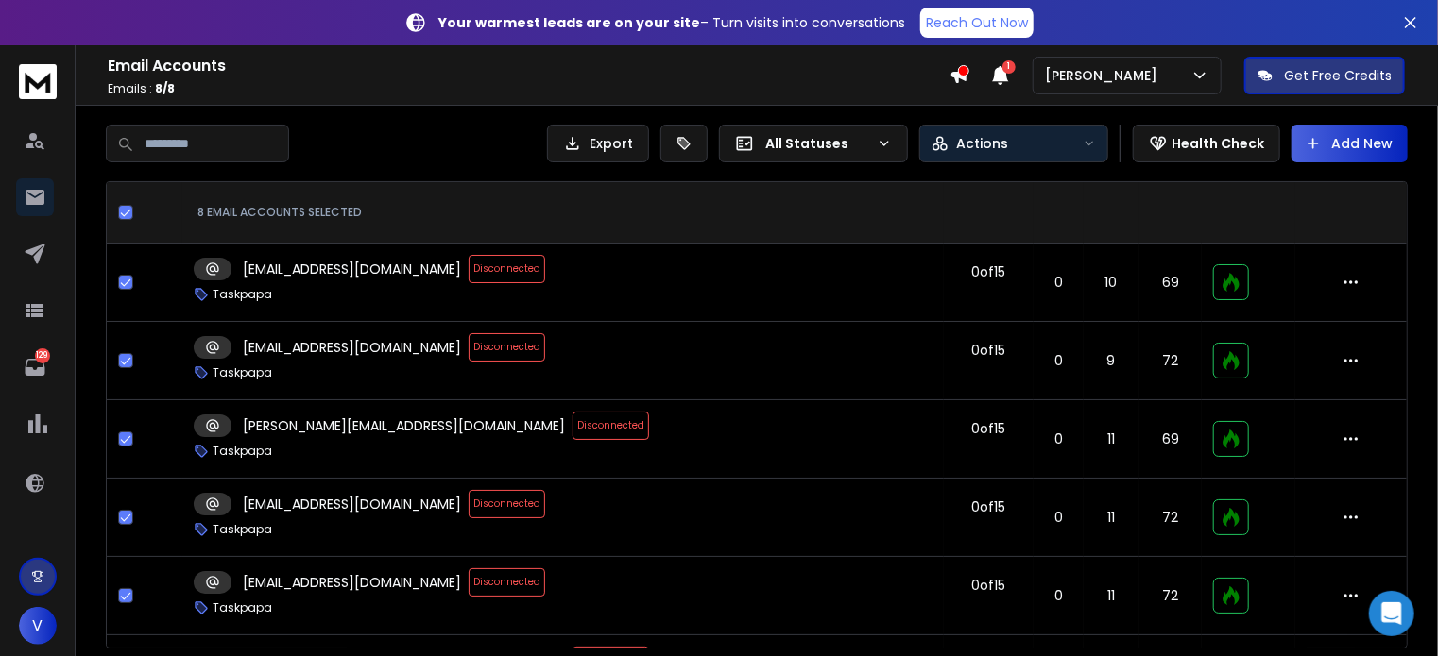
click at [1025, 135] on div "Actions" at bounding box center [1003, 143] width 144 height 19
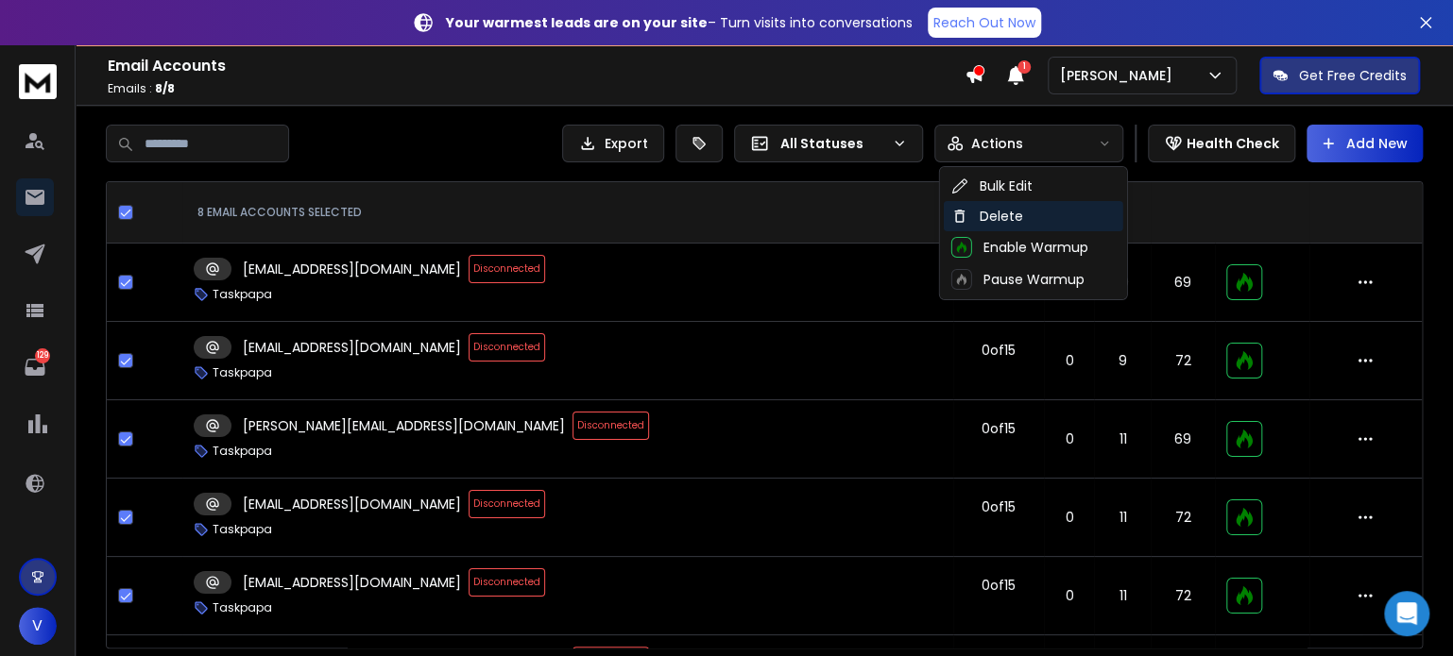
click at [1009, 213] on div "Delete" at bounding box center [987, 216] width 72 height 19
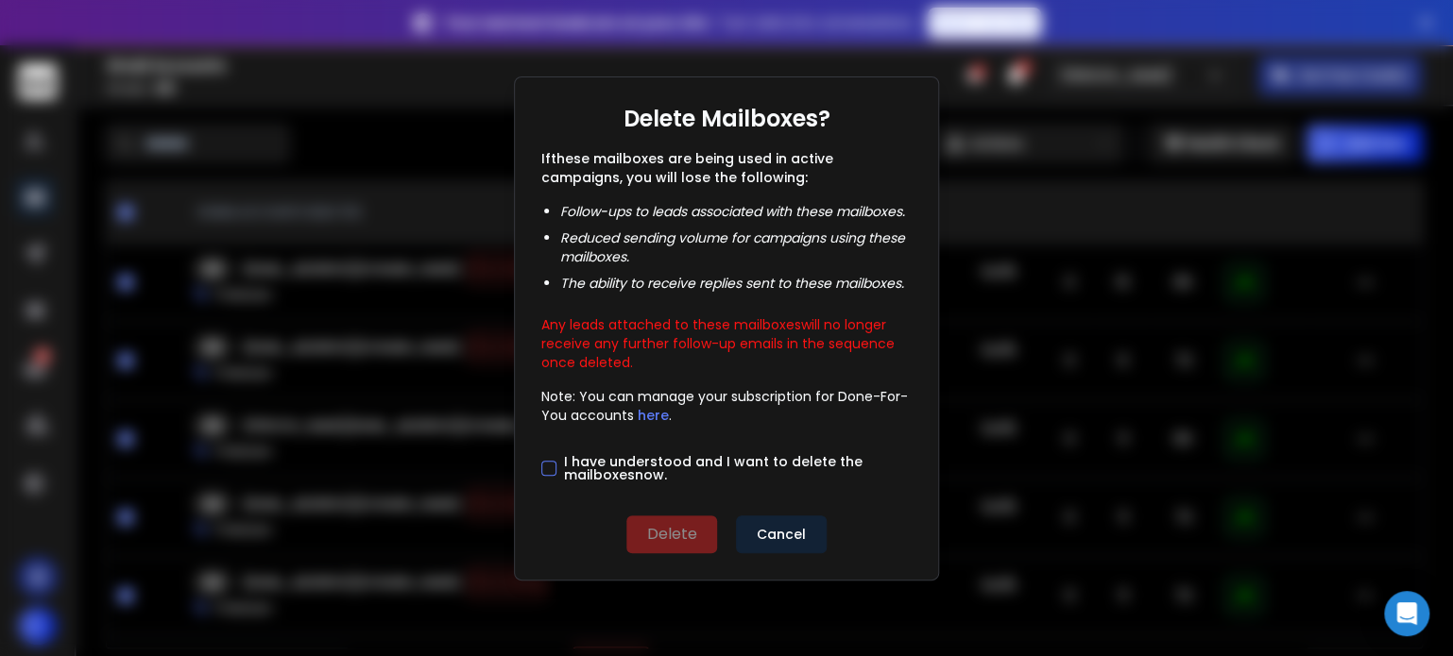
click at [582, 472] on label "I have understood and I want to delete the mailbox es now." at bounding box center [738, 468] width 348 height 26
click at [556, 472] on button "I have understood and I want to delete the mailbox es now." at bounding box center [548, 468] width 15 height 15
click at [668, 530] on button "Delete" at bounding box center [671, 535] width 91 height 38
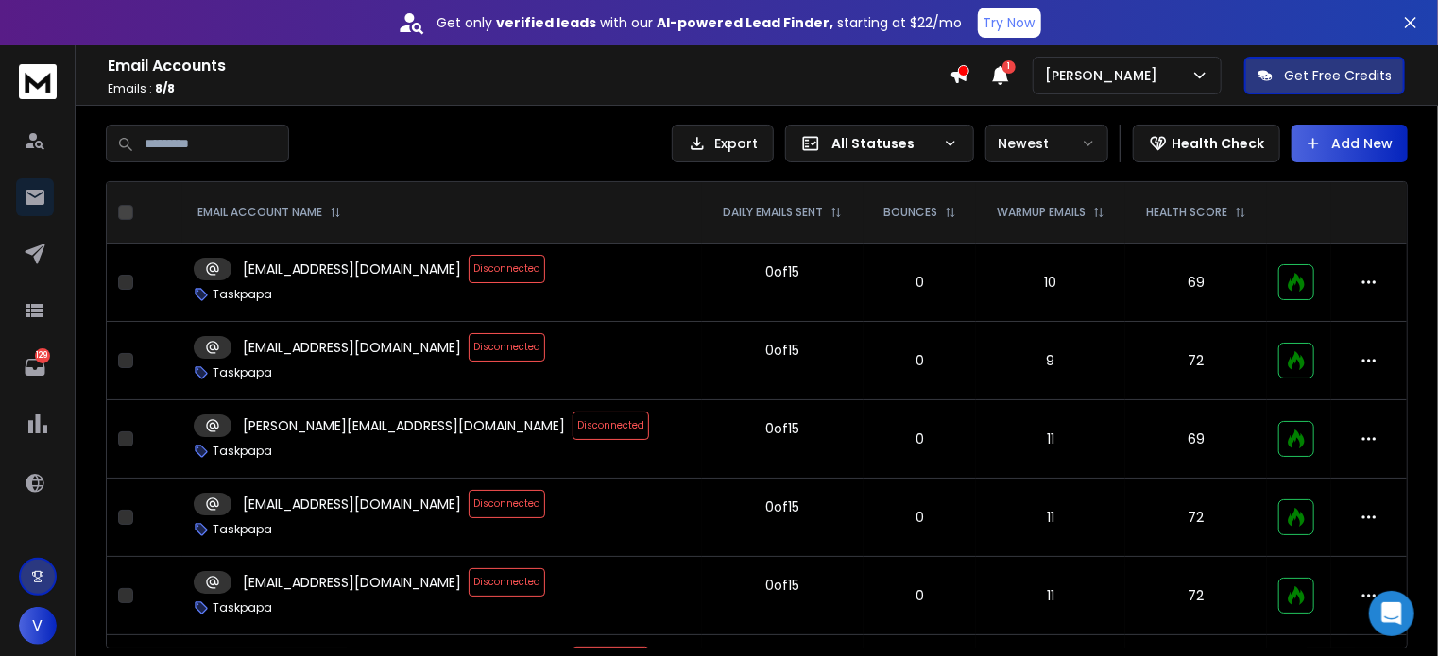
click at [113, 278] on td at bounding box center [145, 283] width 76 height 78
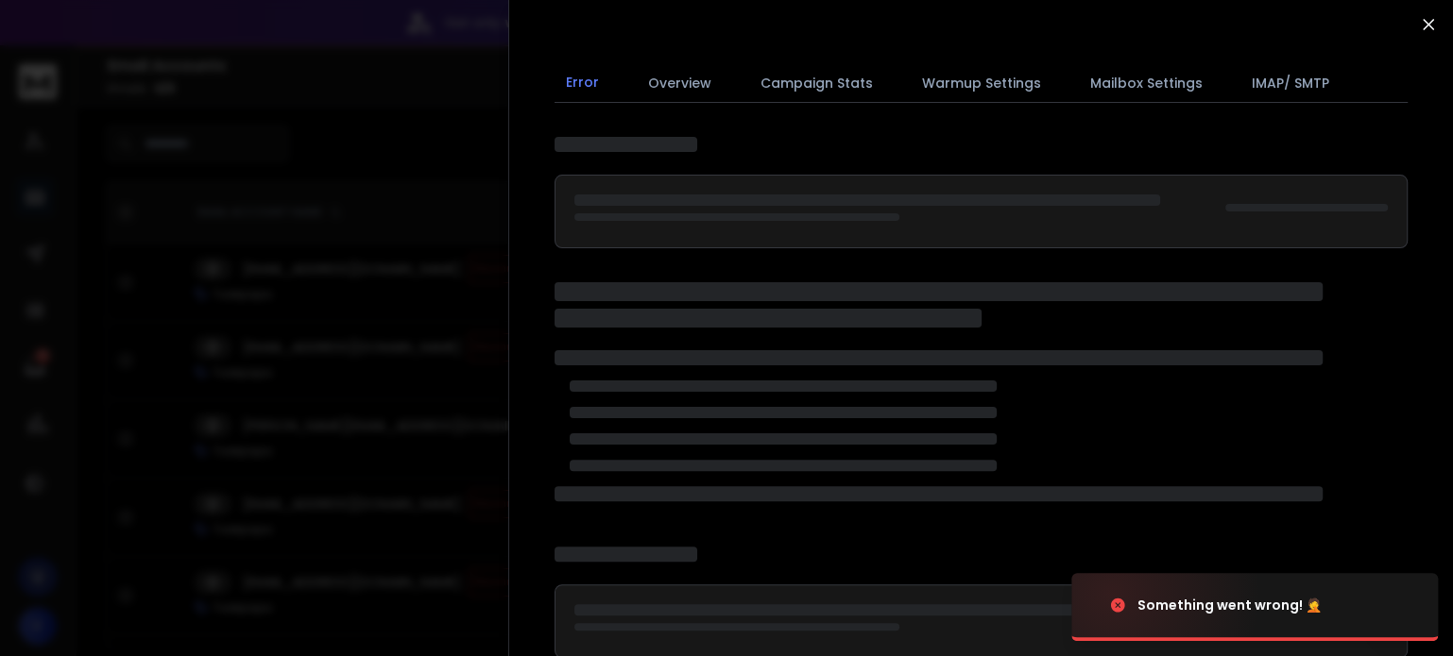
click at [1423, 26] on icon "button" at bounding box center [1427, 24] width 9 height 9
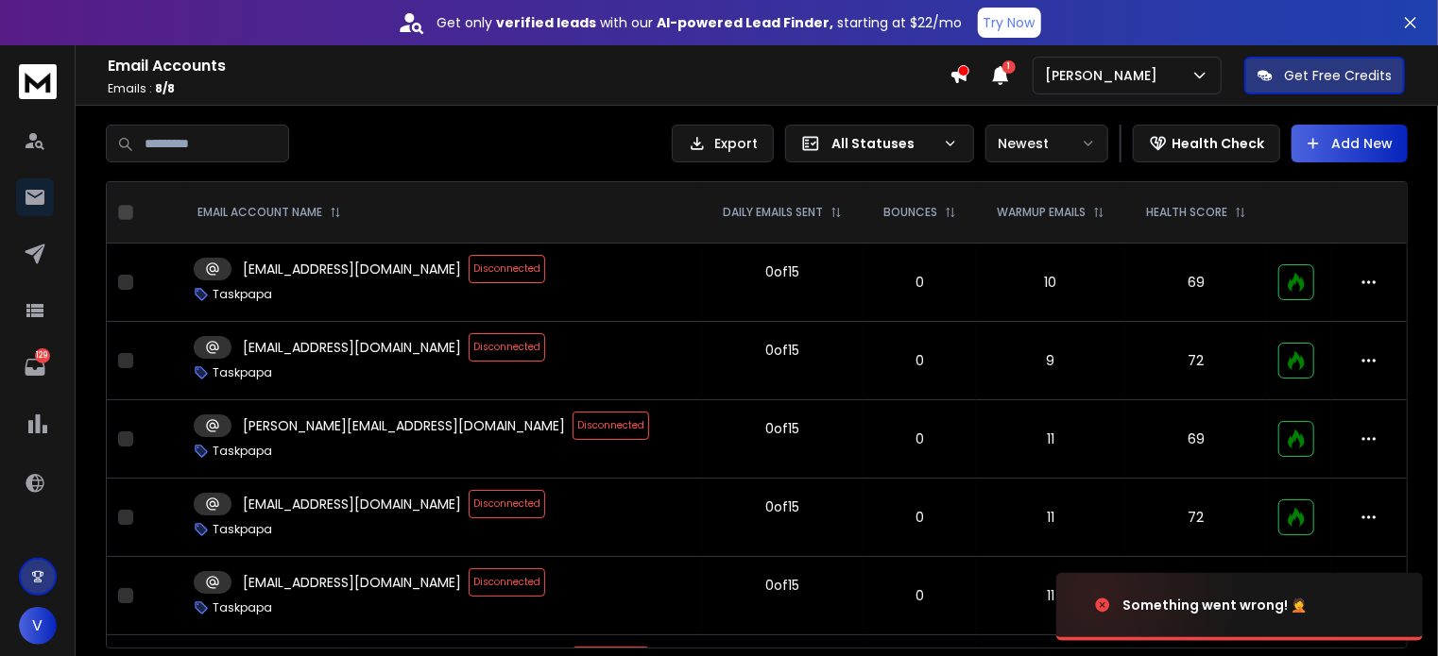
click at [1363, 151] on button "Add New" at bounding box center [1349, 144] width 116 height 38
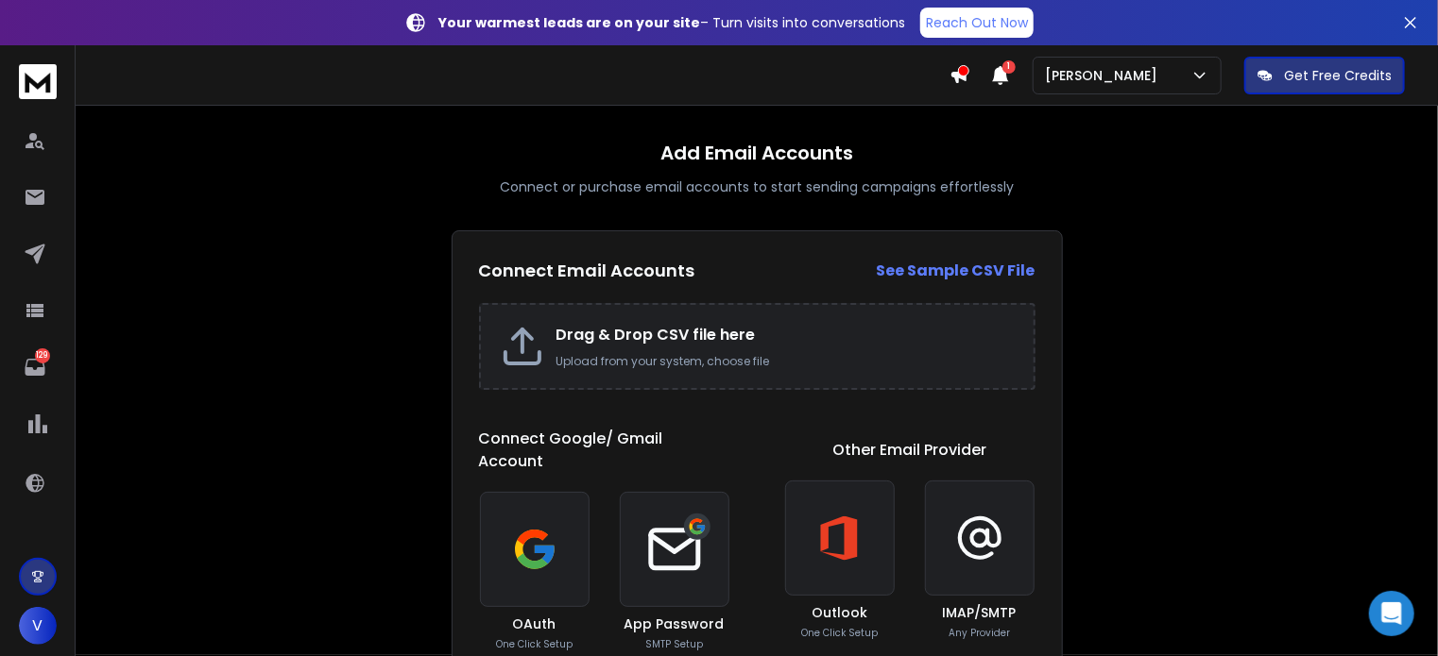
click at [808, 356] on p "Upload from your system, choose file" at bounding box center [785, 361] width 458 height 15
type input "**********"
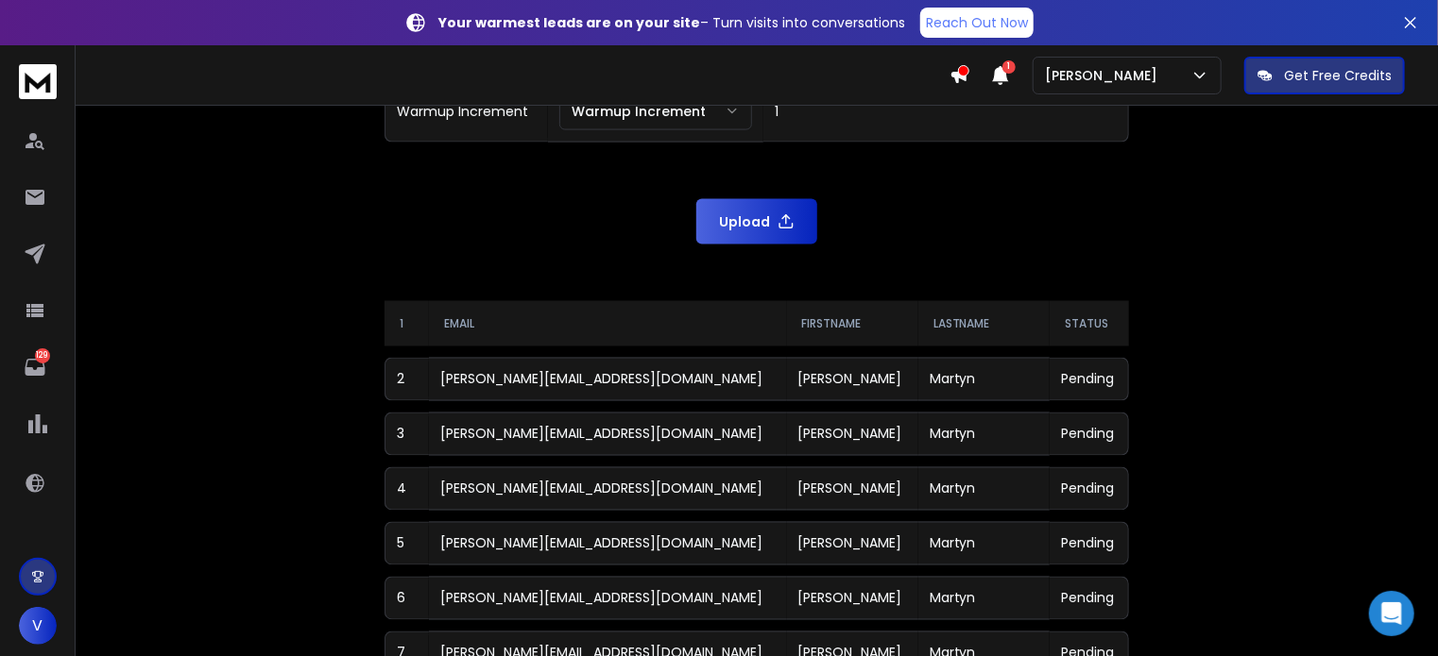
scroll to position [1424, 0]
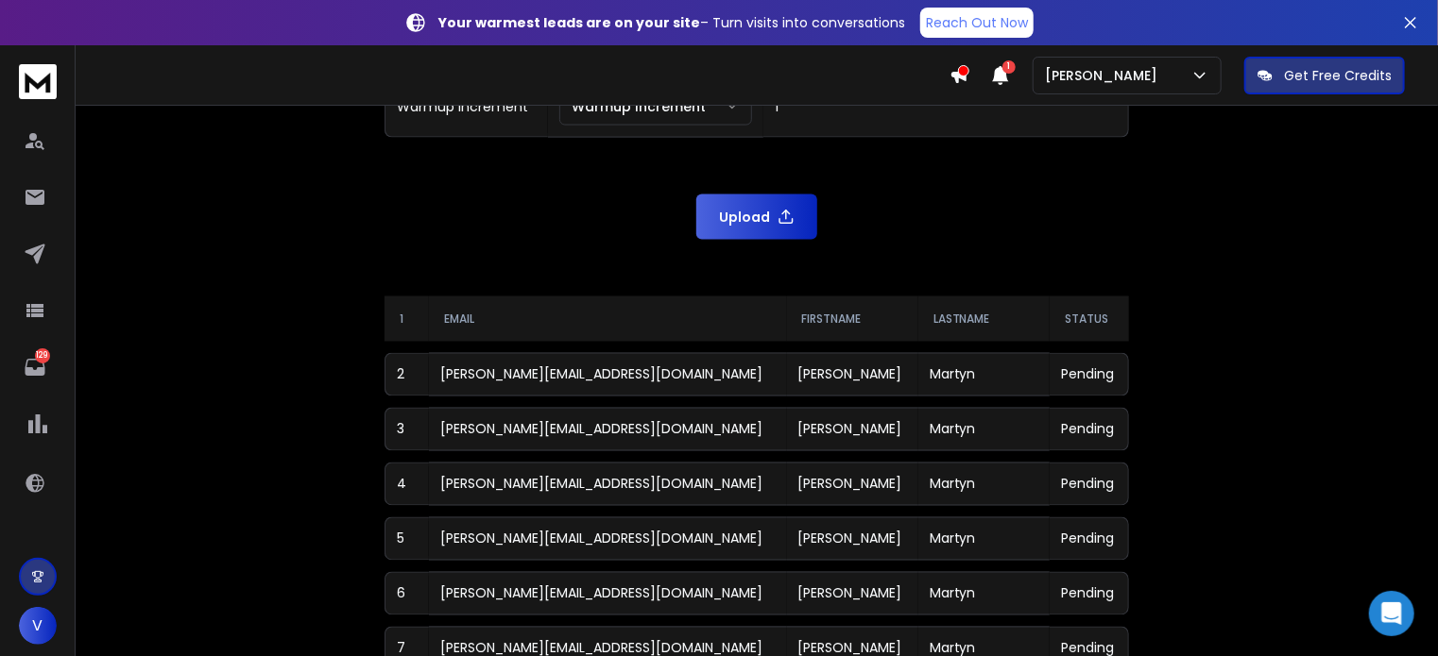
click at [712, 209] on button "Upload" at bounding box center [756, 217] width 121 height 45
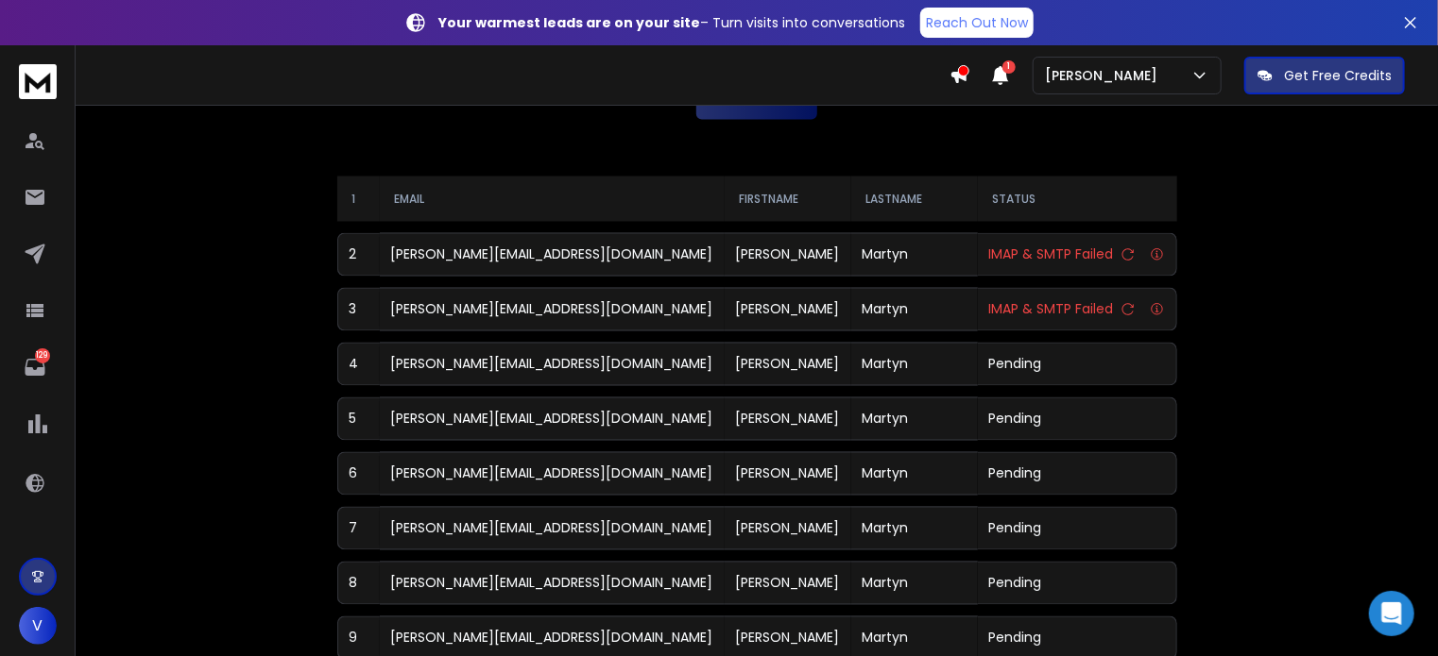
scroll to position [1549, 0]
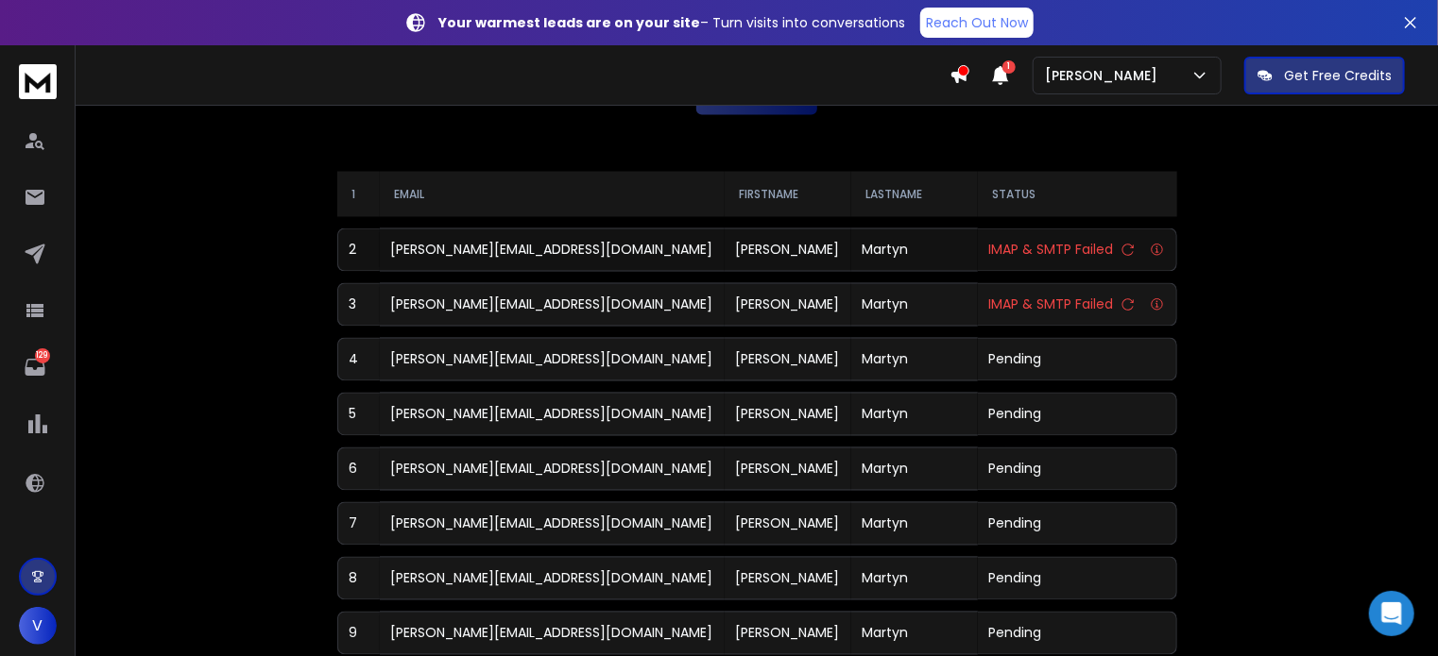
click at [1058, 241] on div "IMAP & SMTP Failed" at bounding box center [1077, 250] width 176 height 19
click at [1121, 298] on icon at bounding box center [1127, 304] width 13 height 13
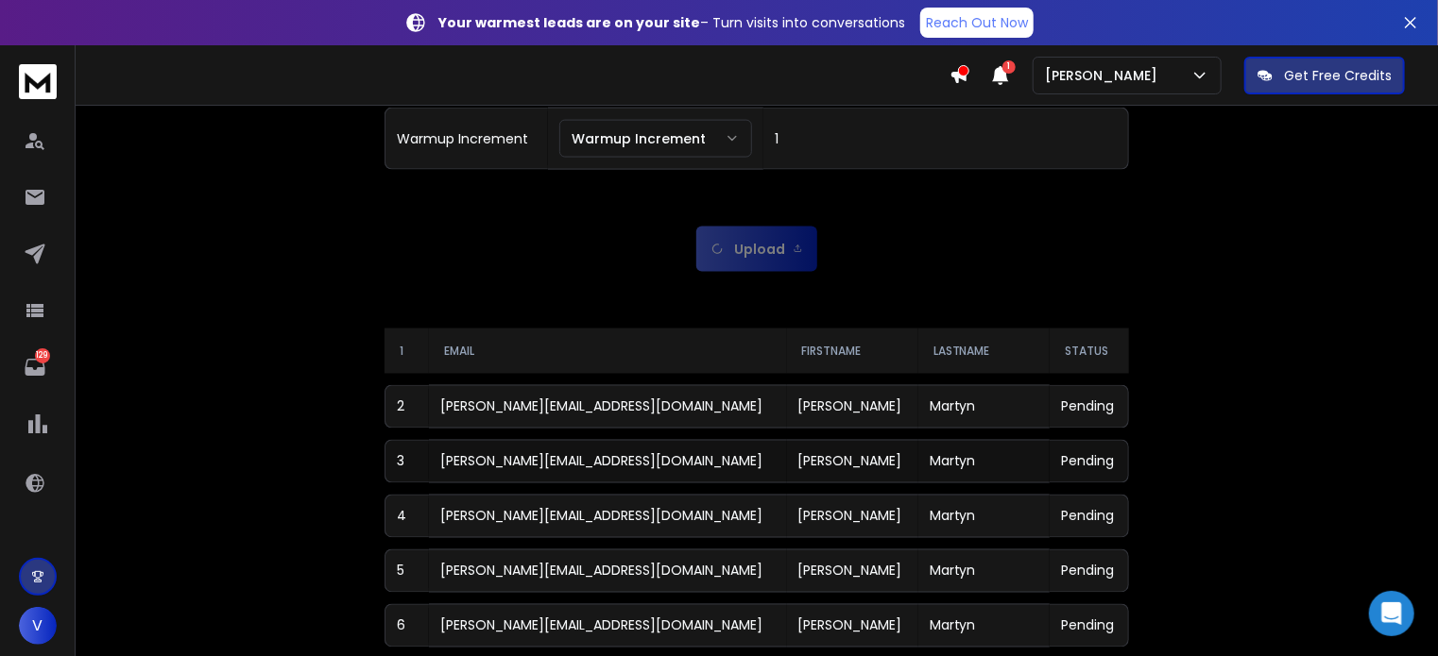
scroll to position [1393, 0]
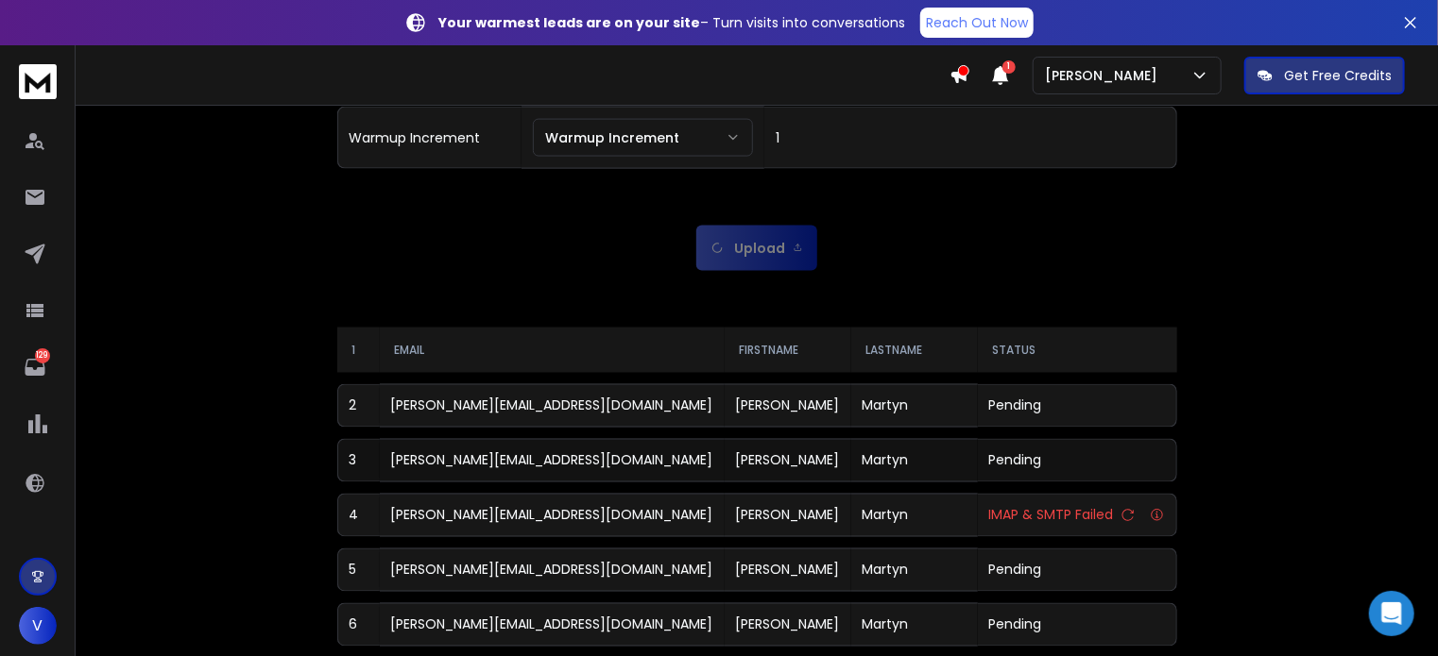
click at [989, 456] on div "Pending" at bounding box center [1077, 461] width 176 height 19
